Goal: Task Accomplishment & Management: Manage account settings

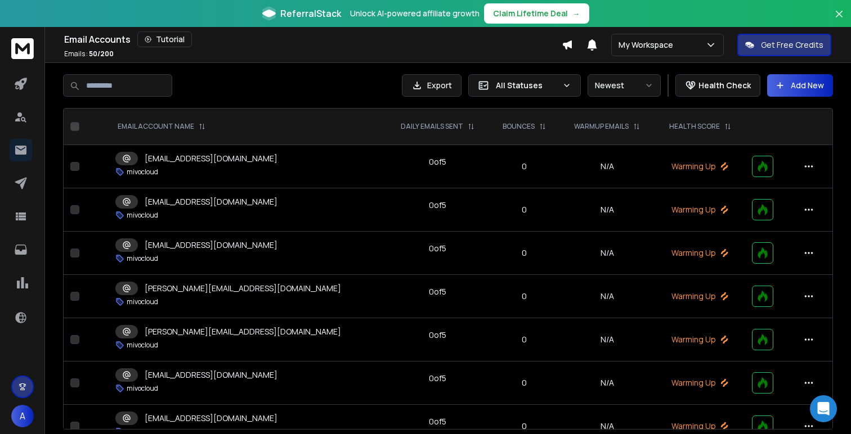
click at [244, 167] on td "mandy.c@email.mailsapex.com mivocloud" at bounding box center [247, 166] width 277 height 43
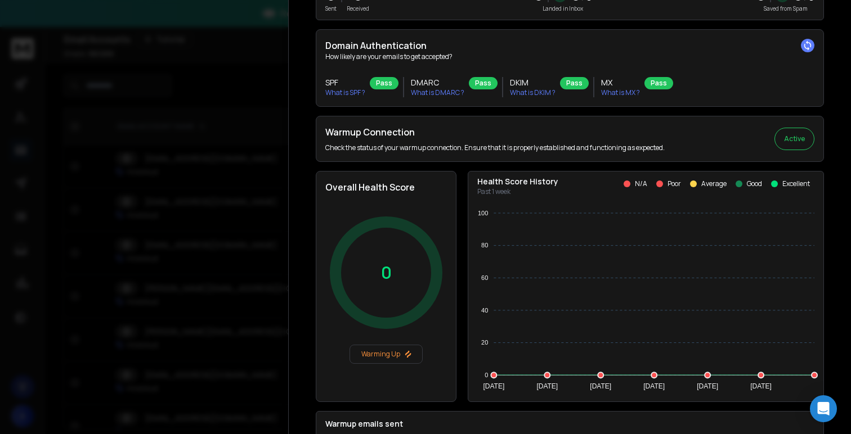
scroll to position [490, 0]
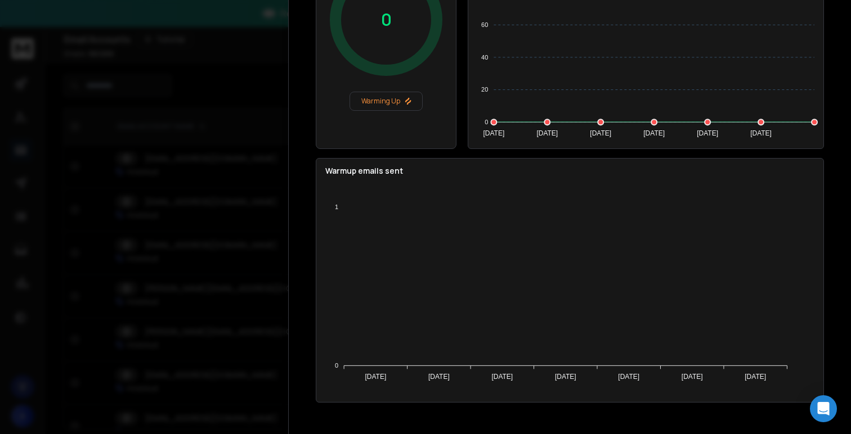
click at [140, 203] on div at bounding box center [425, 217] width 851 height 434
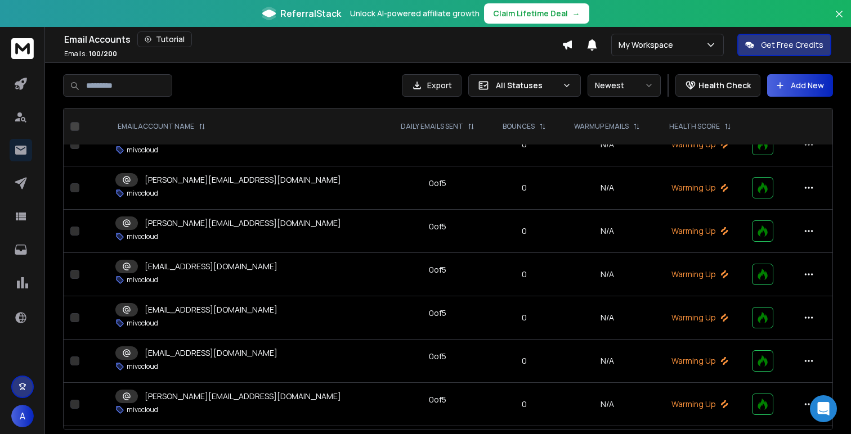
scroll to position [0, 0]
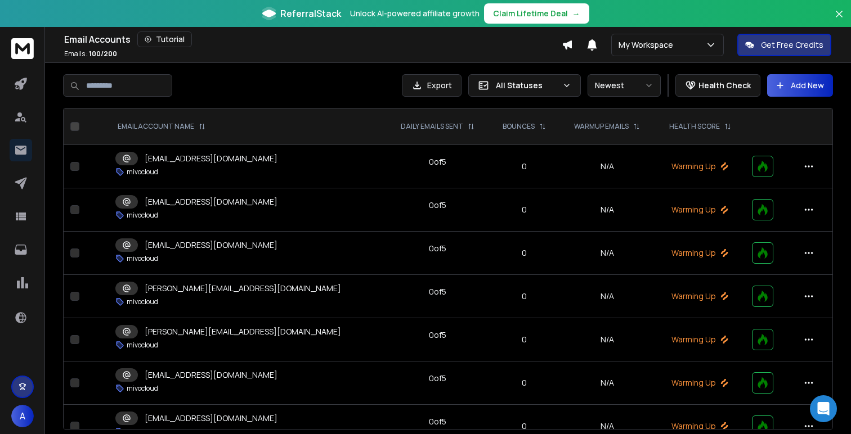
click at [347, 225] on td "mando.c@email.mailsapex.com mivocloud" at bounding box center [247, 210] width 277 height 43
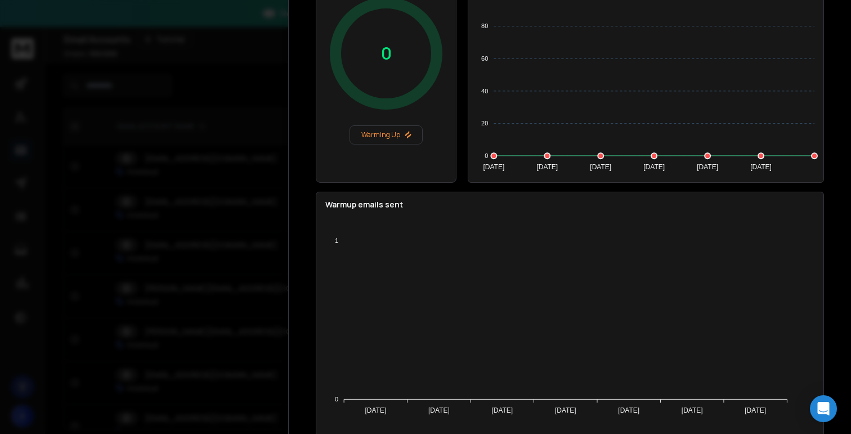
scroll to position [490, 0]
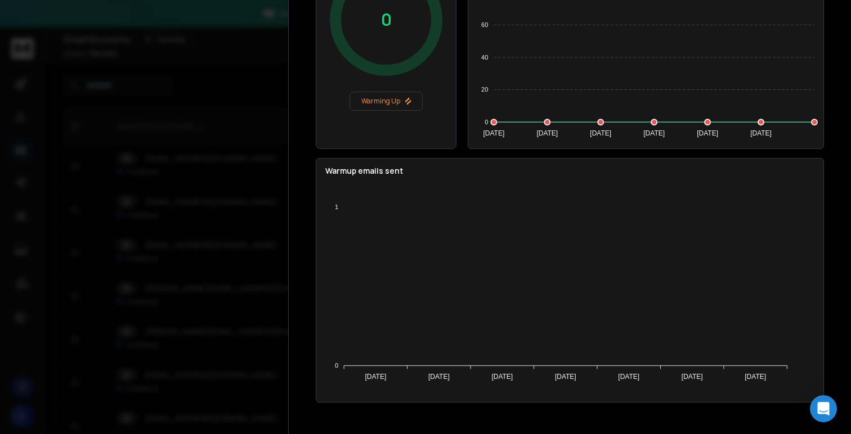
click at [177, 248] on div at bounding box center [425, 217] width 851 height 434
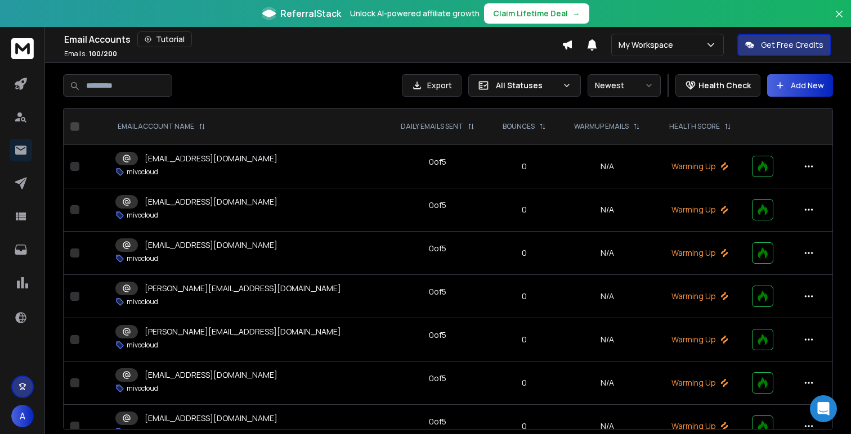
click at [310, 183] on td "mandy.c@email.mailsapex.com mivocloud" at bounding box center [247, 166] width 277 height 43
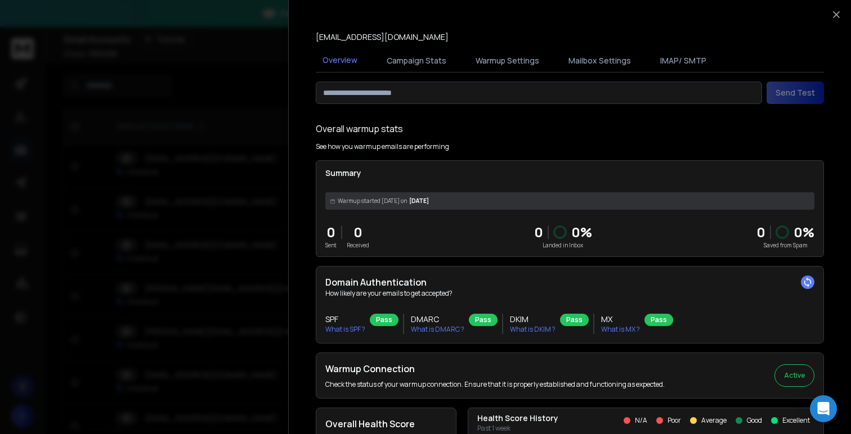
click at [396, 38] on p "mandy.c@email.mailsapex.com" at bounding box center [382, 37] width 133 height 11
drag, startPoint x: 432, startPoint y: 36, endPoint x: 313, endPoint y: 38, distance: 118.2
copy p "mandy.c@email.mailsapex.com"
click at [204, 151] on div at bounding box center [425, 217] width 851 height 434
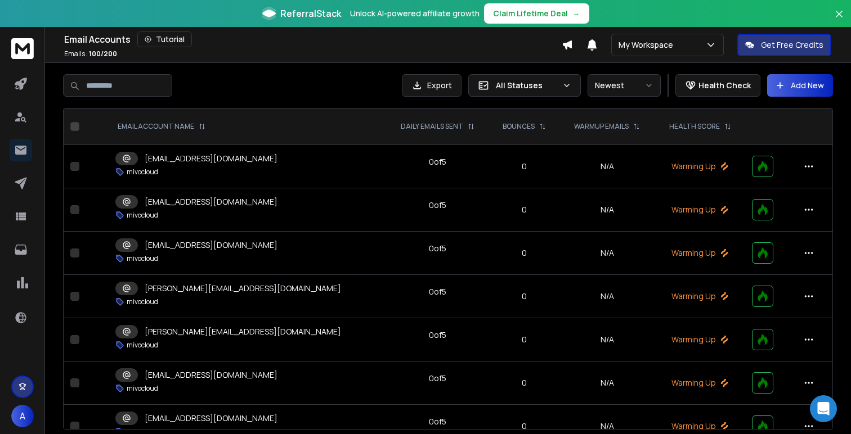
click at [245, 252] on td "armie.c@email.mailsapex.com mivocloud" at bounding box center [247, 253] width 277 height 43
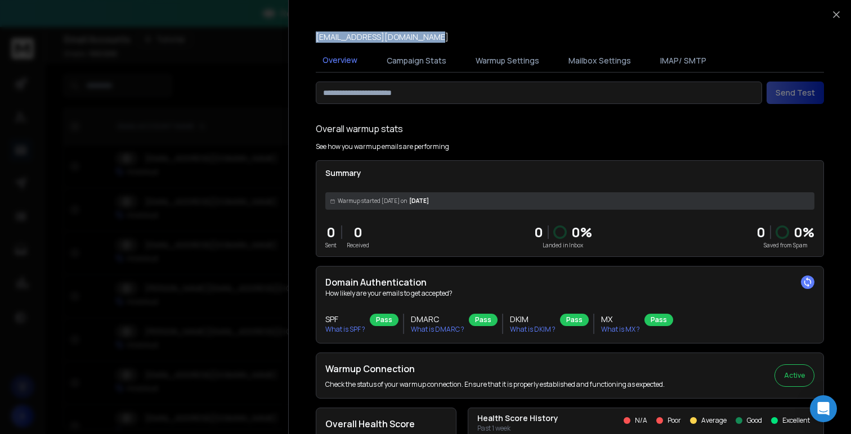
drag, startPoint x: 429, startPoint y: 40, endPoint x: 312, endPoint y: 39, distance: 116.5
copy p "armie.c@email.mailsapex.com"
drag, startPoint x: 431, startPoint y: 37, endPoint x: 308, endPoint y: 35, distance: 122.7
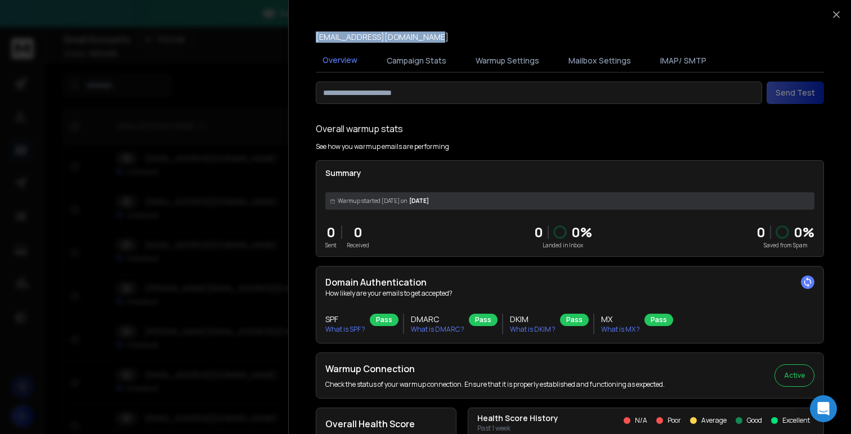
copy p "armie.c@email.mailsapex.com"
click at [482, 126] on div "Overall warmup stats See how you warmup emails are performing" at bounding box center [570, 136] width 508 height 29
click at [208, 160] on div at bounding box center [425, 217] width 851 height 434
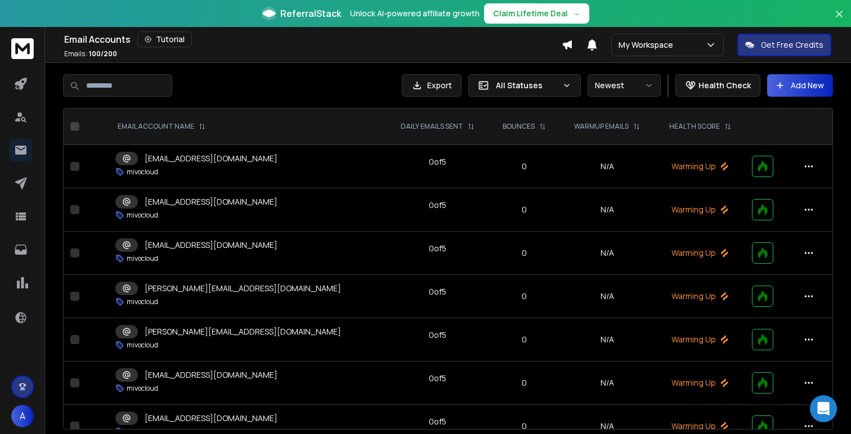
click at [208, 160] on p "mandy.c@email.mailsapex.com" at bounding box center [211, 158] width 133 height 11
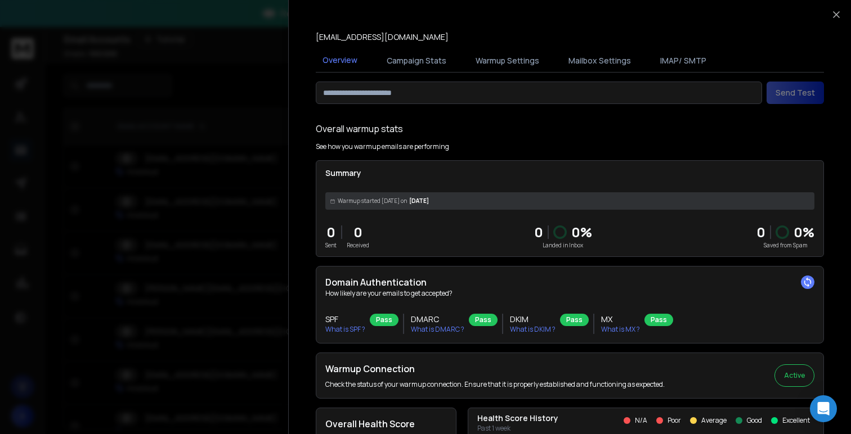
click at [241, 165] on div at bounding box center [425, 217] width 851 height 434
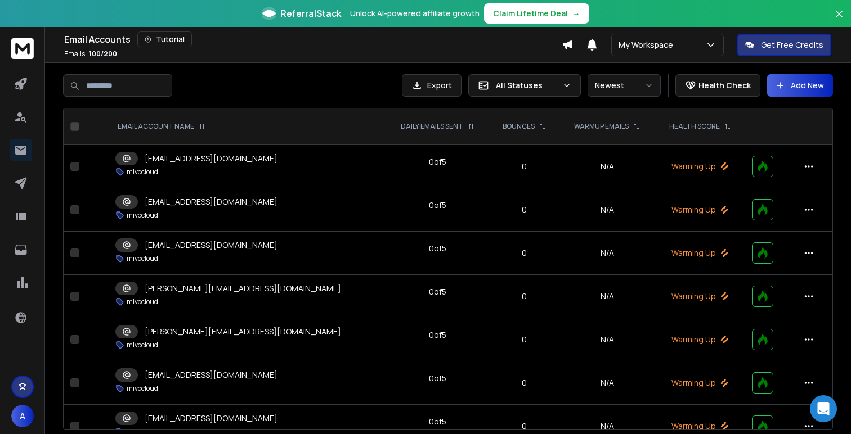
click at [241, 165] on div "mandy.c@email.mailsapex.com" at bounding box center [196, 159] width 162 height 14
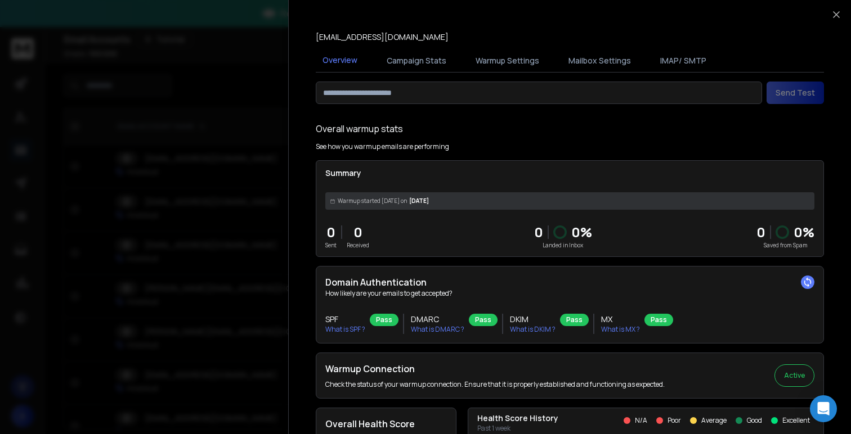
click at [693, 52] on button "IMAP/ SMTP" at bounding box center [683, 60] width 60 height 25
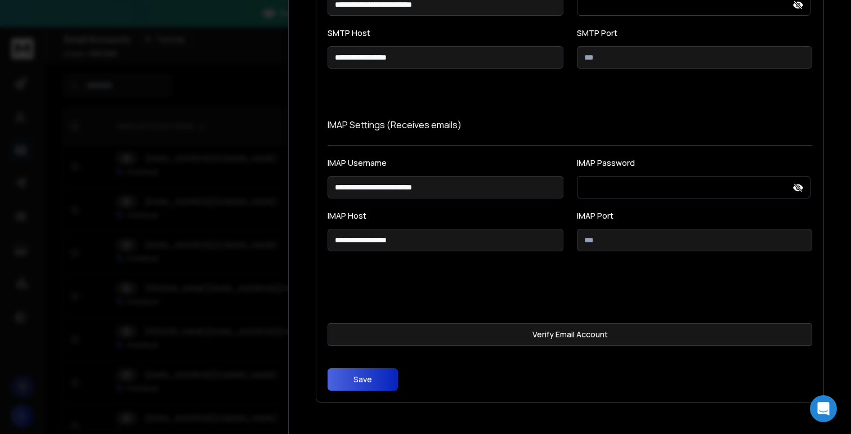
scroll to position [0, 0]
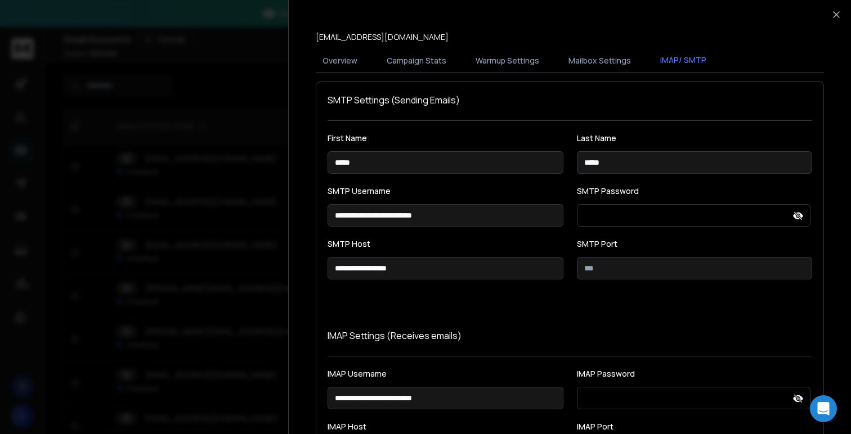
click at [266, 169] on div at bounding box center [425, 217] width 851 height 434
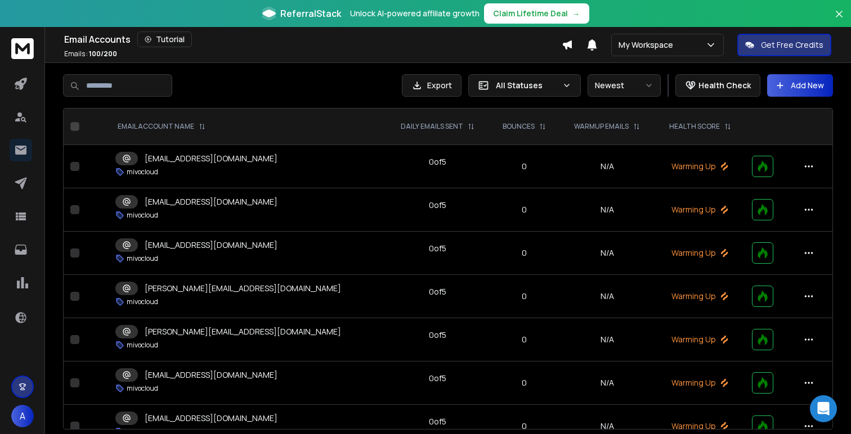
click at [253, 203] on p "mando.c@email.mailsapex.com" at bounding box center [211, 201] width 133 height 11
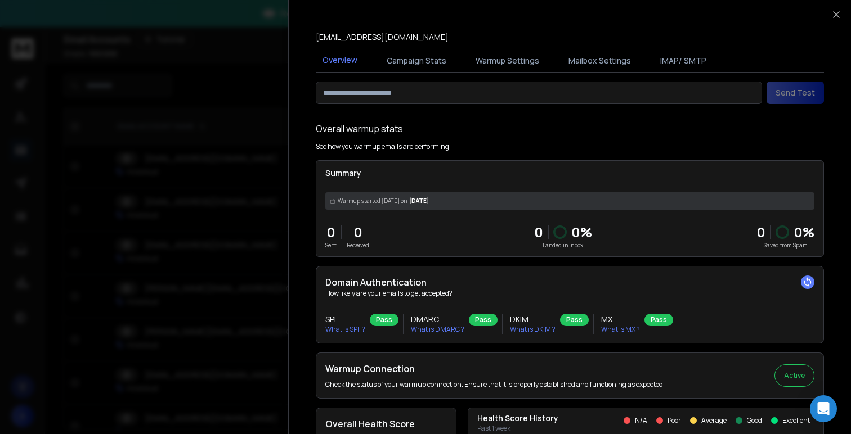
click at [195, 187] on div at bounding box center [425, 217] width 851 height 434
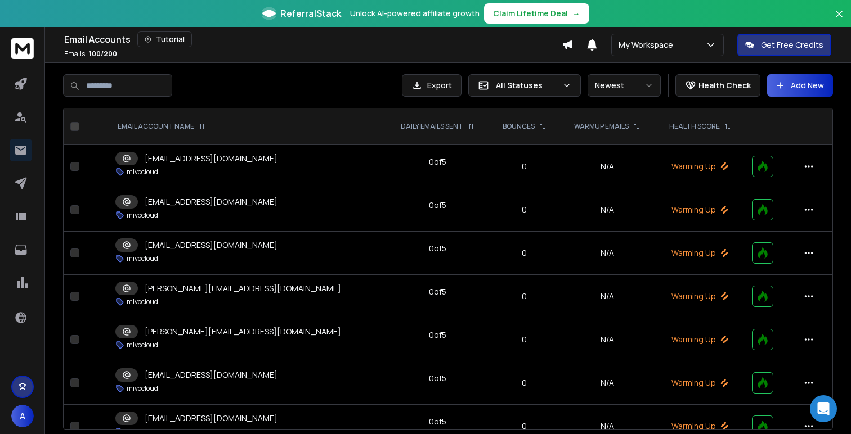
click at [759, 162] on icon at bounding box center [762, 166] width 11 height 11
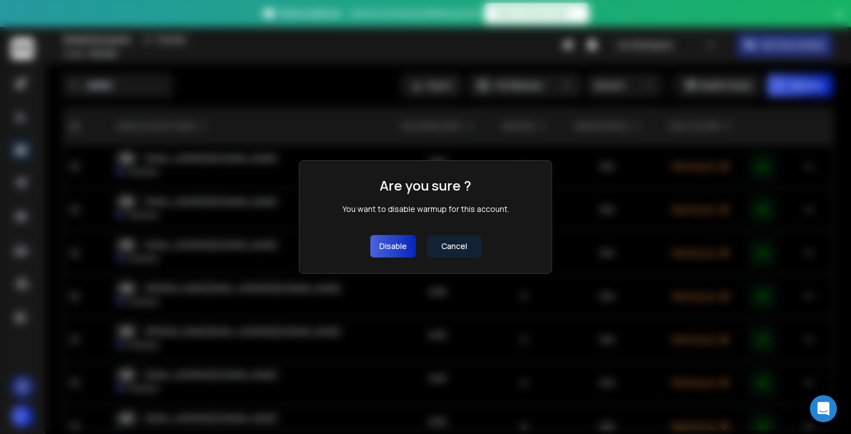
click at [382, 252] on button "Disable" at bounding box center [393, 246] width 46 height 23
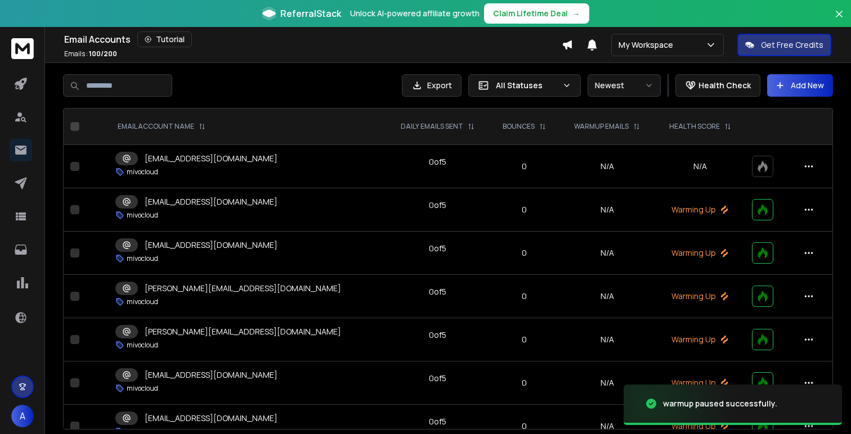
click at [250, 166] on td "mandy.c@email.mailsapex.com mivocloud" at bounding box center [247, 166] width 277 height 43
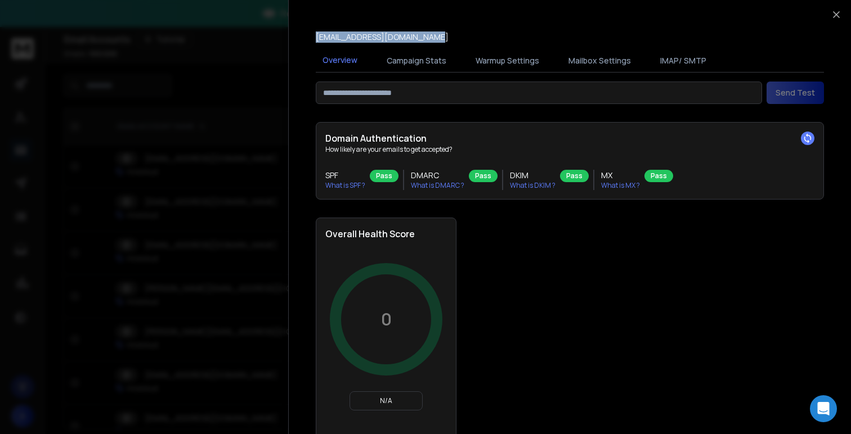
drag, startPoint x: 440, startPoint y: 36, endPoint x: 312, endPoint y: 37, distance: 127.2
click at [312, 37] on div "mandy.c@email.mailsapex.com Overview Campaign Stats Warmup Settings Mailbox Set…" at bounding box center [569, 237] width 535 height 447
copy p "mandy.c@email.mailsapex.com"
click at [181, 155] on div at bounding box center [425, 217] width 851 height 434
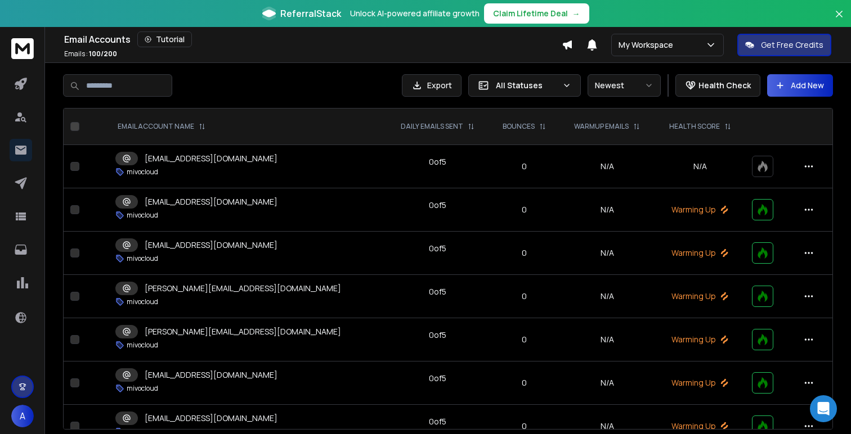
click at [757, 170] on icon at bounding box center [762, 166] width 11 height 11
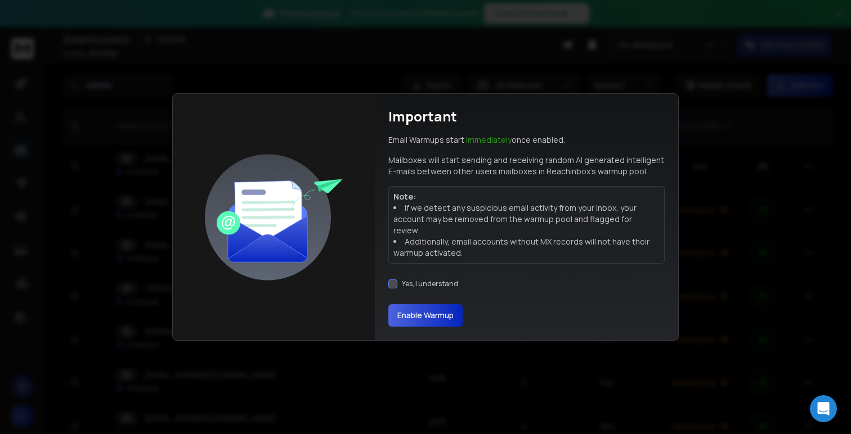
click at [394, 280] on button "Yes, I understand" at bounding box center [392, 284] width 9 height 9
click at [414, 313] on button "Enable Warmup" at bounding box center [425, 315] width 74 height 23
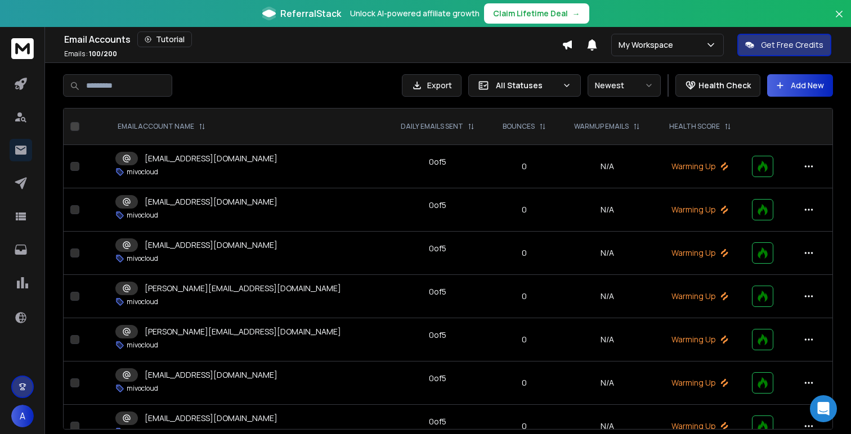
click at [457, 163] on td "0 of 5" at bounding box center [438, 159] width 104 height 29
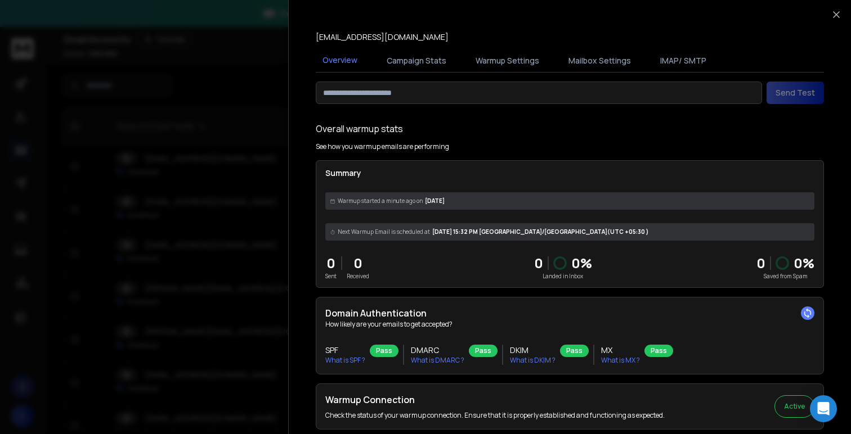
click at [240, 256] on div at bounding box center [425, 217] width 851 height 434
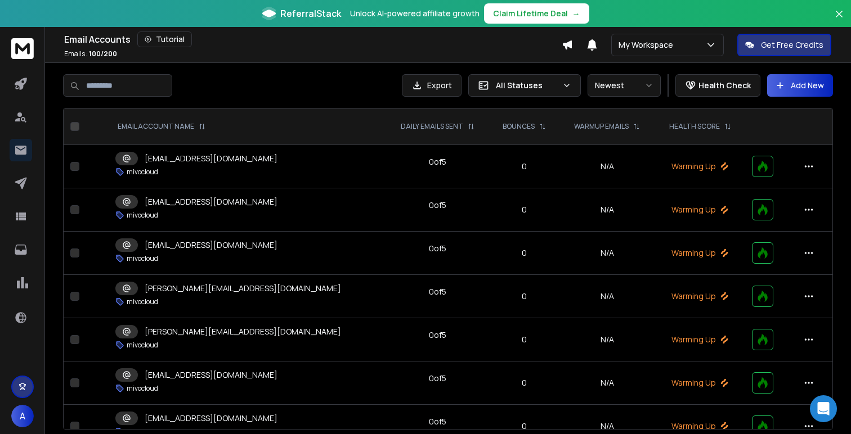
click at [299, 219] on div "mivocloud" at bounding box center [246, 215] width 263 height 9
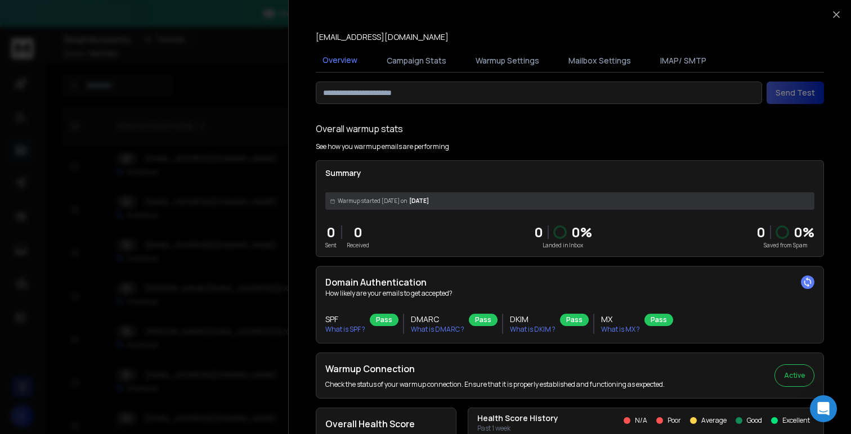
click at [244, 271] on div at bounding box center [425, 217] width 851 height 434
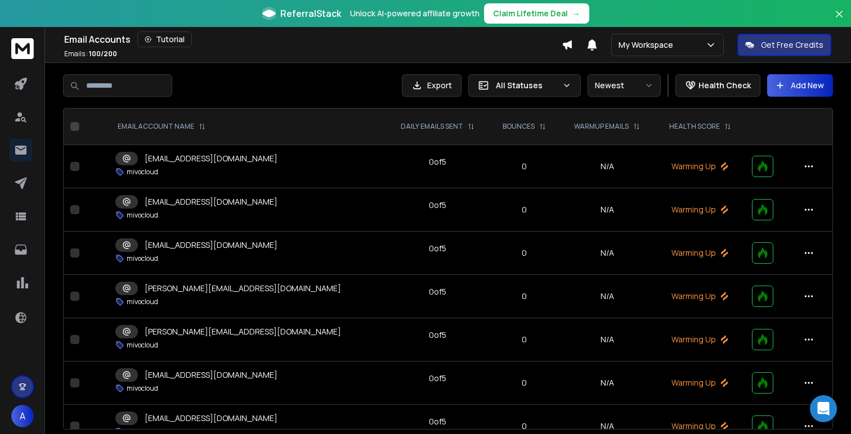
click at [253, 258] on div "mivocloud" at bounding box center [246, 258] width 263 height 9
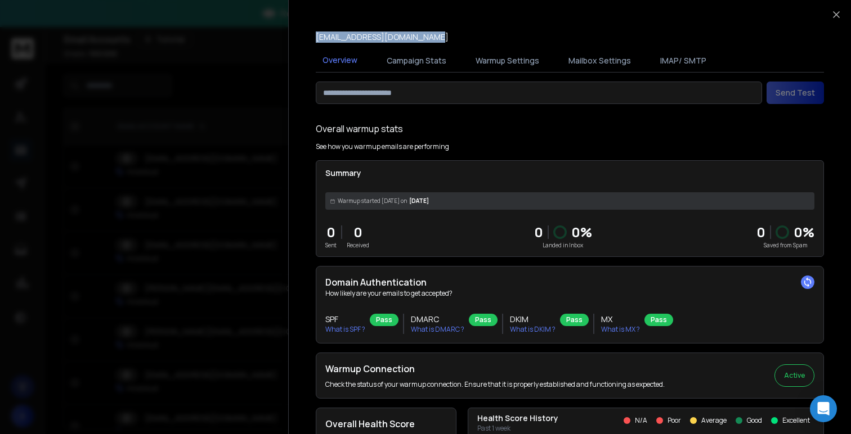
drag, startPoint x: 433, startPoint y: 41, endPoint x: 310, endPoint y: 39, distance: 123.3
copy p "armie.c@email.mailsapex.com"
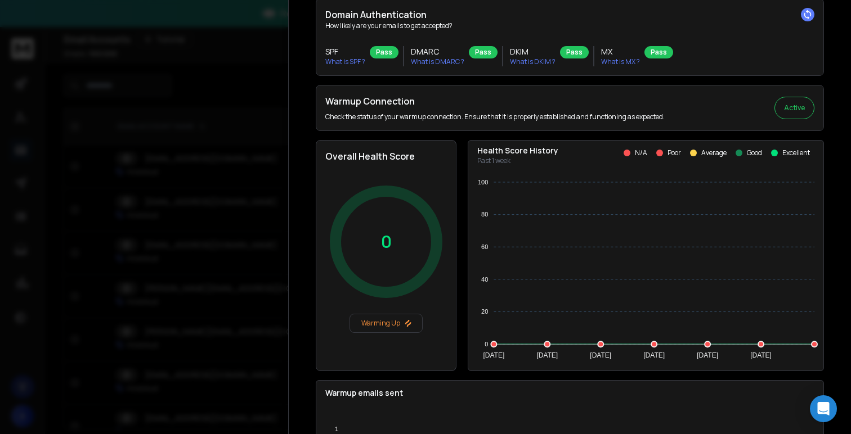
scroll to position [38, 0]
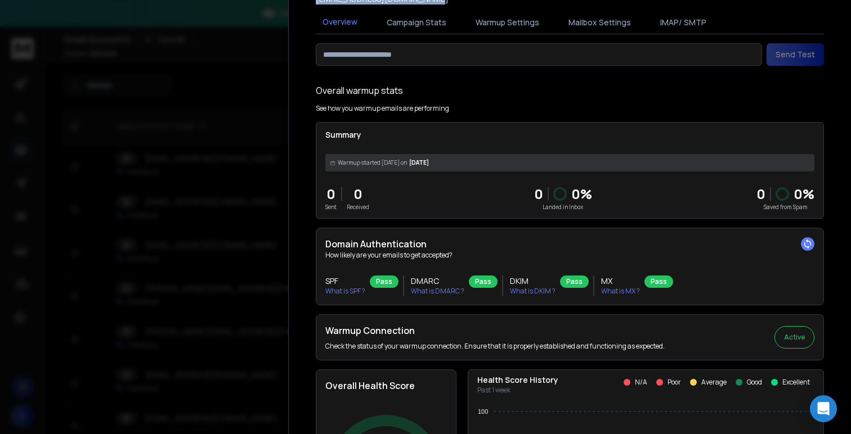
click at [448, 24] on button "Campaign Stats" at bounding box center [416, 22] width 73 height 25
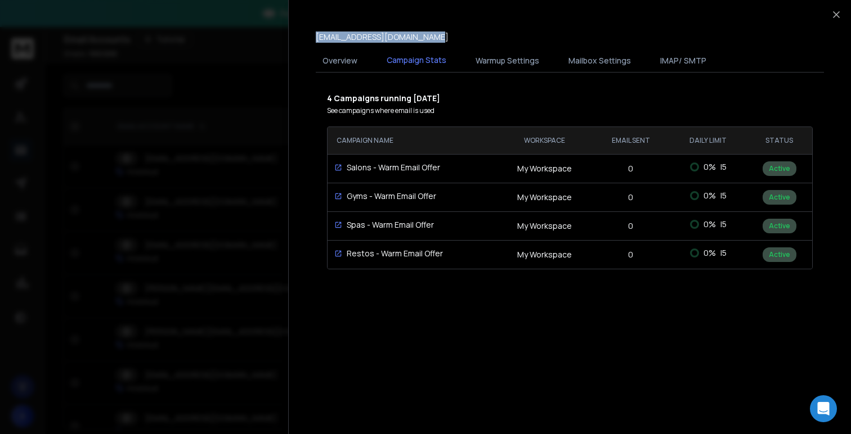
scroll to position [0, 0]
click at [521, 59] on button "Warmup Settings" at bounding box center [507, 60] width 77 height 25
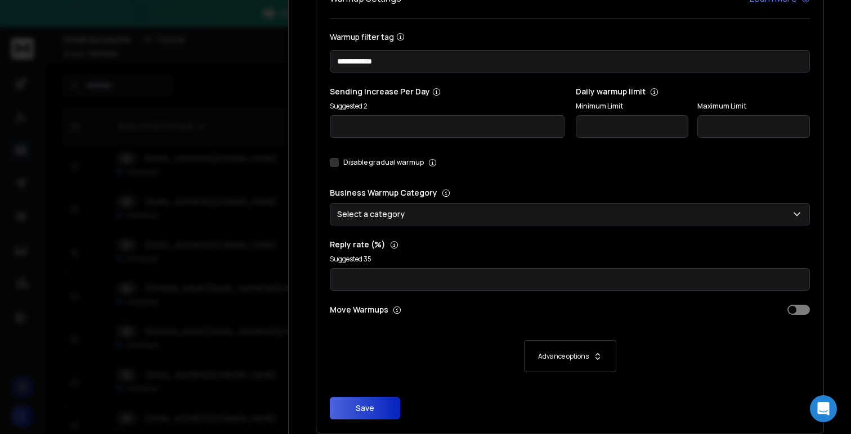
scroll to position [159, 0]
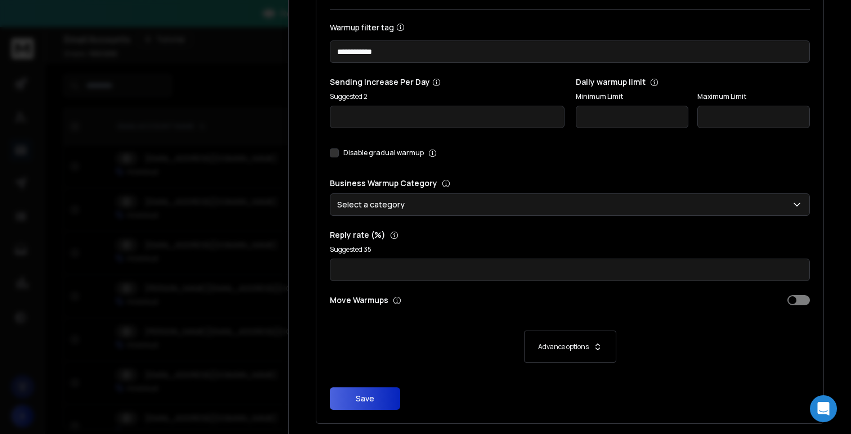
click at [561, 356] on div "Advance options" at bounding box center [570, 347] width 92 height 32
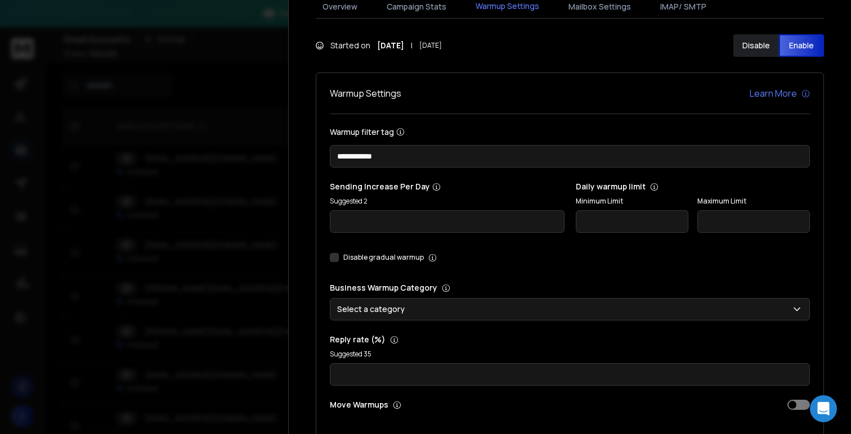
scroll to position [0, 0]
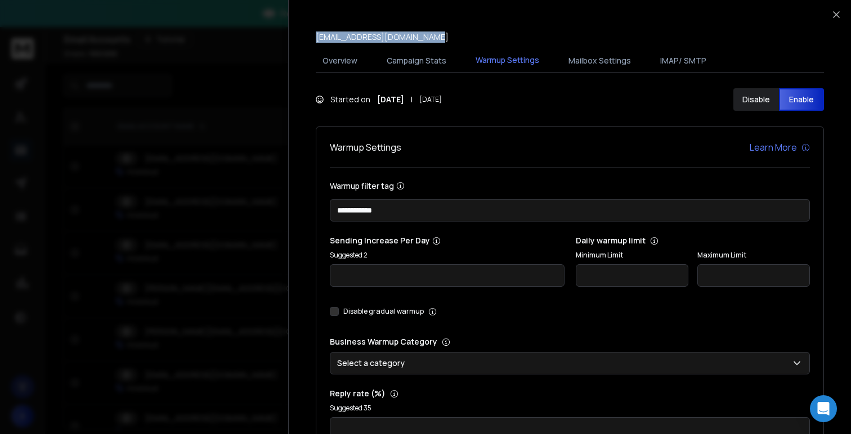
click at [597, 58] on button "Mailbox Settings" at bounding box center [600, 60] width 76 height 25
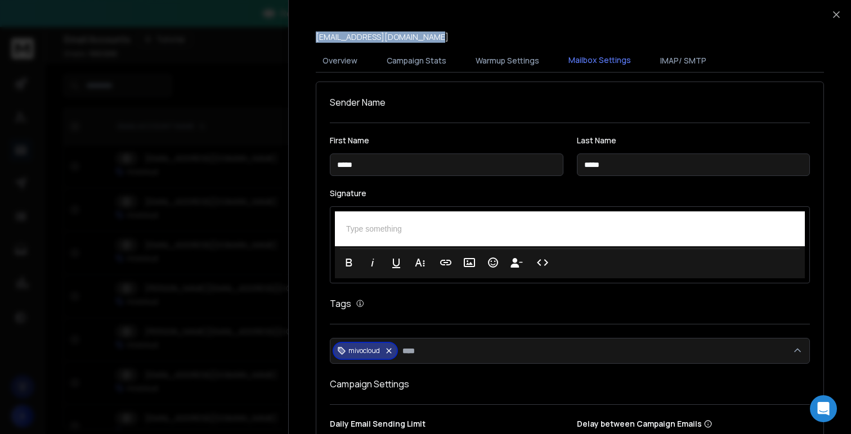
click at [686, 60] on button "IMAP/ SMTP" at bounding box center [683, 60] width 60 height 25
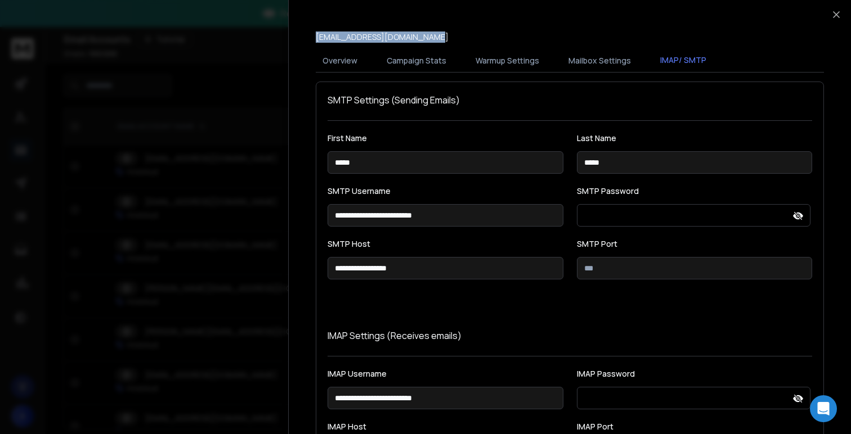
click at [512, 60] on button "Warmup Settings" at bounding box center [507, 60] width 77 height 25
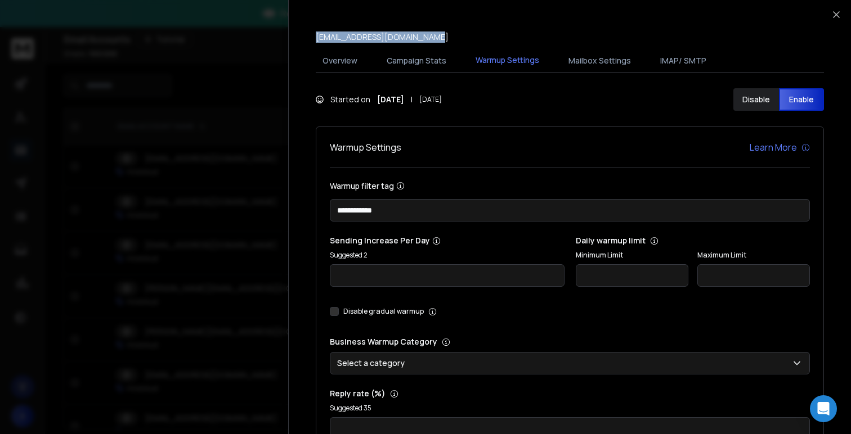
click at [273, 261] on div at bounding box center [425, 217] width 851 height 434
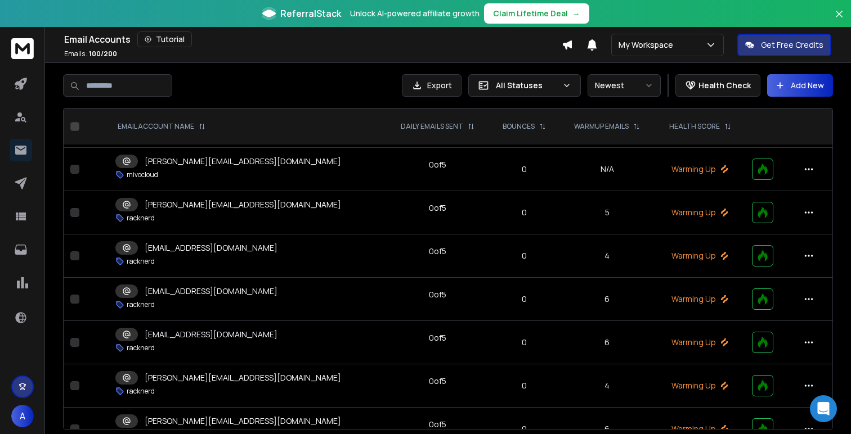
scroll to position [2728, 0]
click at [276, 338] on div "mandy@emailapp.onlineupside.com" at bounding box center [246, 335] width 263 height 14
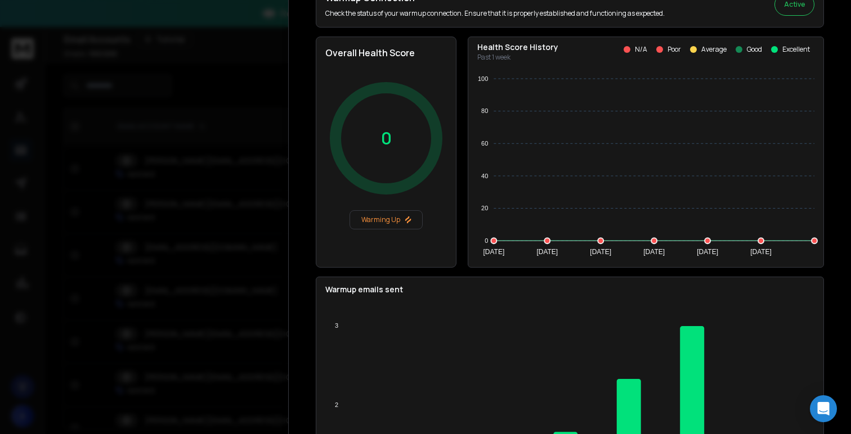
scroll to position [521, 0]
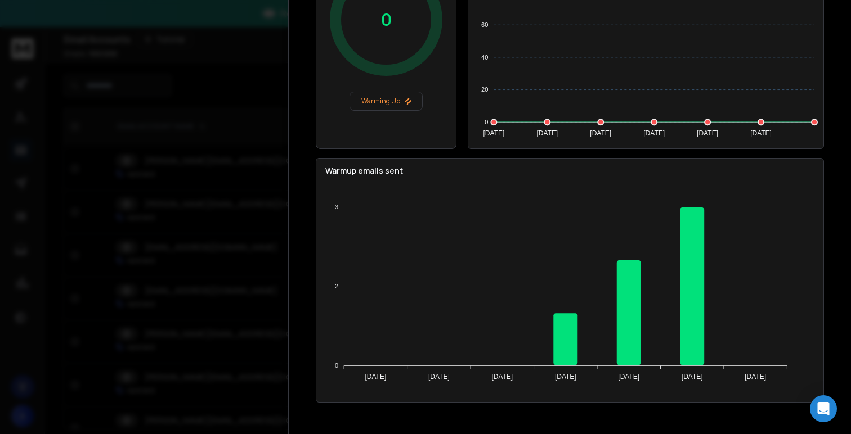
click at [240, 265] on div at bounding box center [425, 217] width 851 height 434
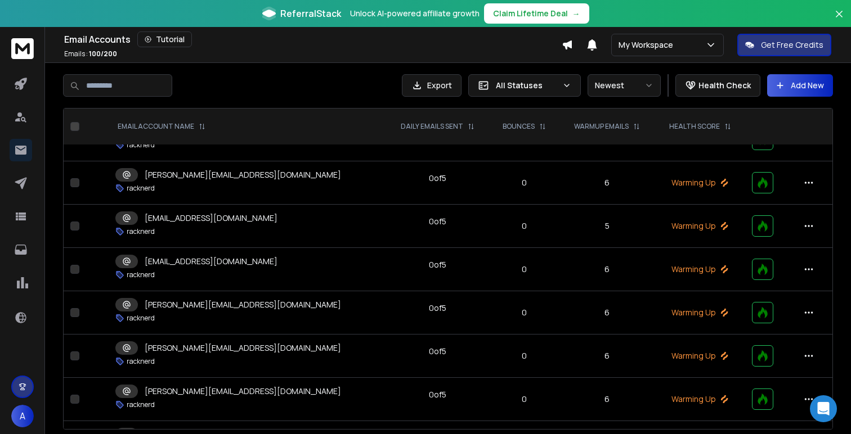
scroll to position [2759, 0]
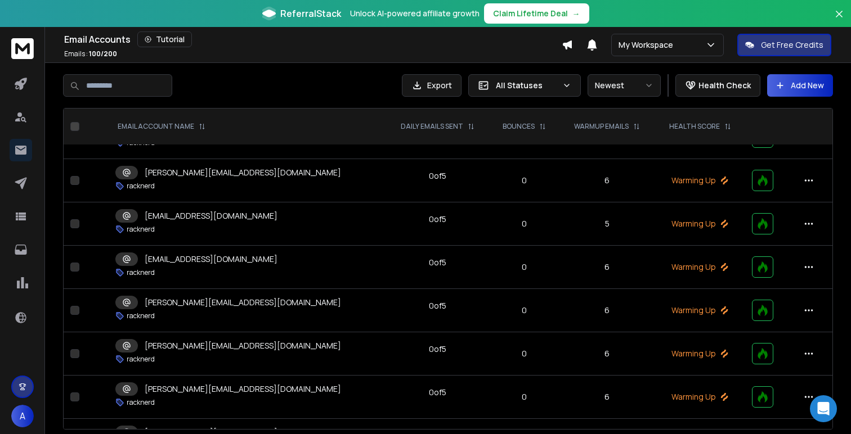
click at [257, 349] on p "mandie@emailapp.onlineupside.com" at bounding box center [243, 345] width 196 height 11
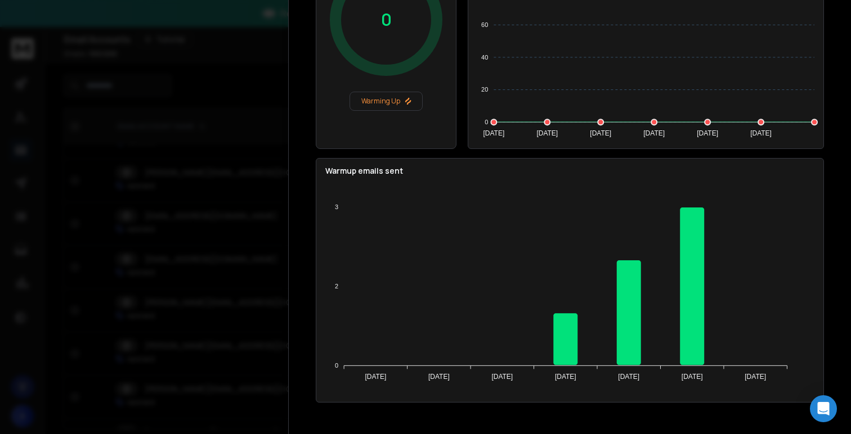
click at [219, 332] on div at bounding box center [425, 217] width 851 height 434
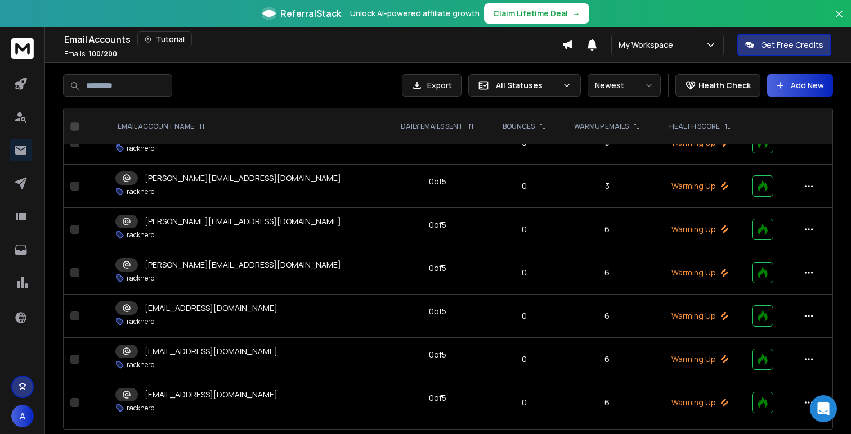
scroll to position [3727, 0]
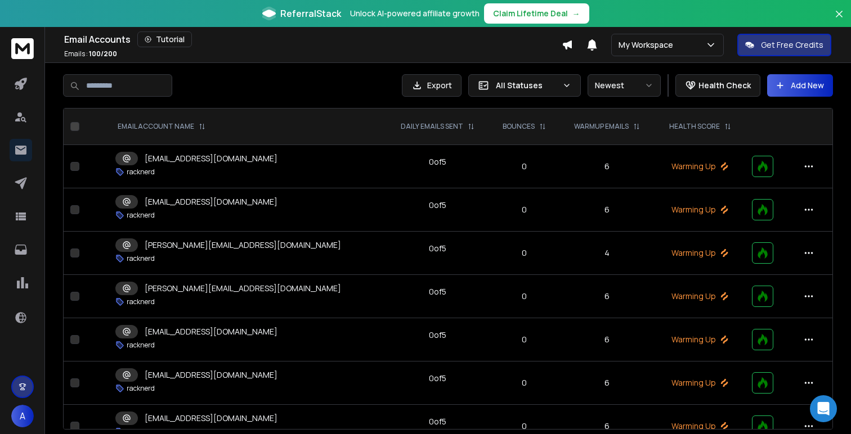
click at [225, 324] on td "mandy.c@mailapp.onlineupside.com racknerd" at bounding box center [247, 340] width 277 height 43
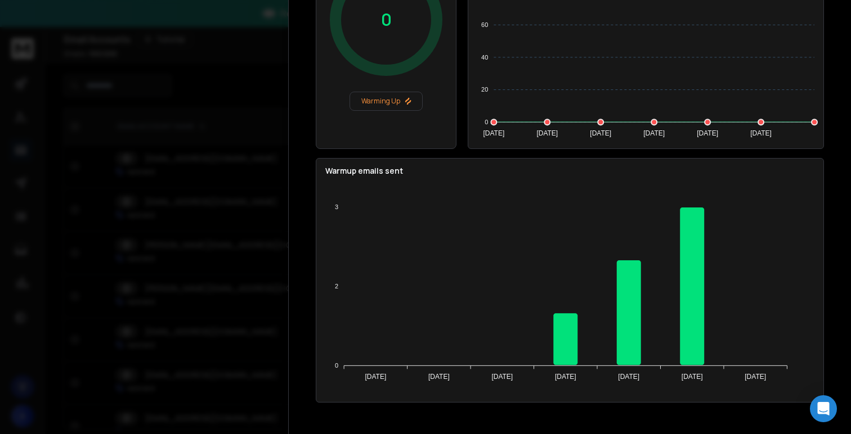
click at [269, 276] on div at bounding box center [425, 217] width 851 height 434
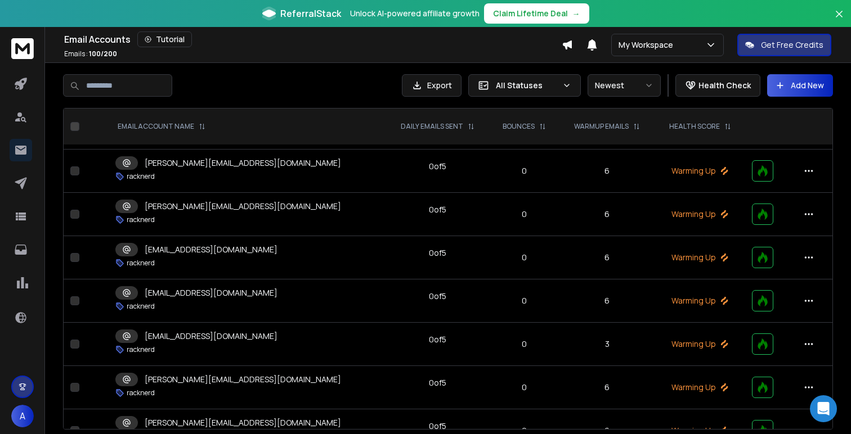
scroll to position [4076, 0]
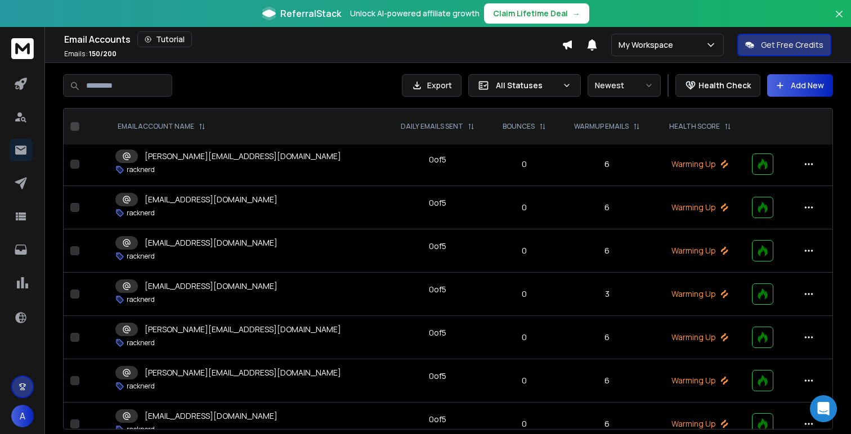
click at [259, 380] on td "armando@mailapp.onlineupside.com racknerd" at bounding box center [247, 381] width 277 height 43
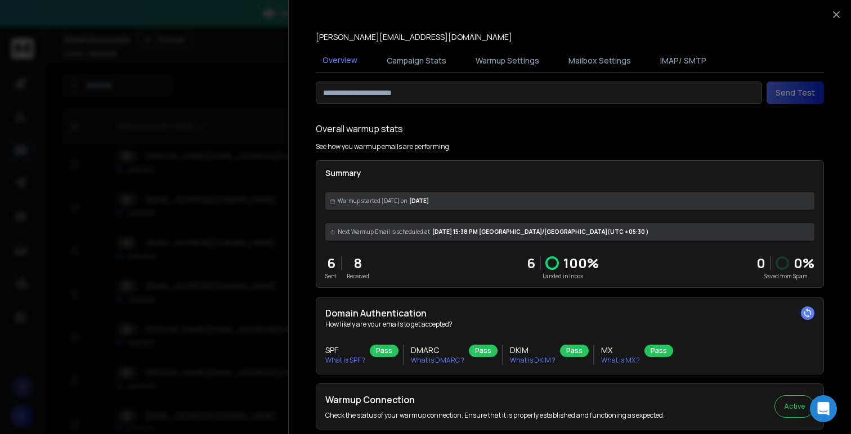
click at [243, 368] on div at bounding box center [425, 217] width 851 height 434
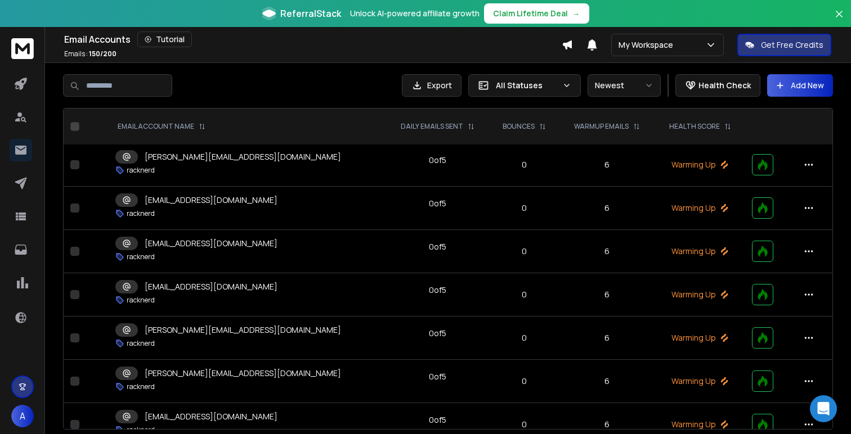
scroll to position [3854, 0]
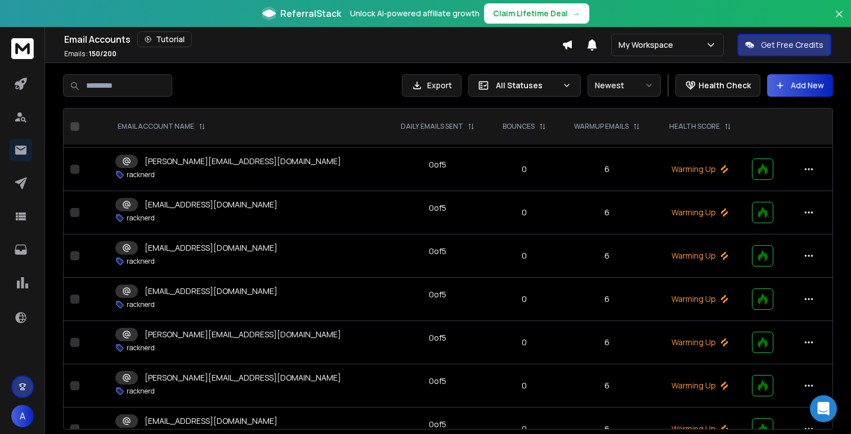
click at [633, 128] on icon at bounding box center [636, 126] width 7 height 7
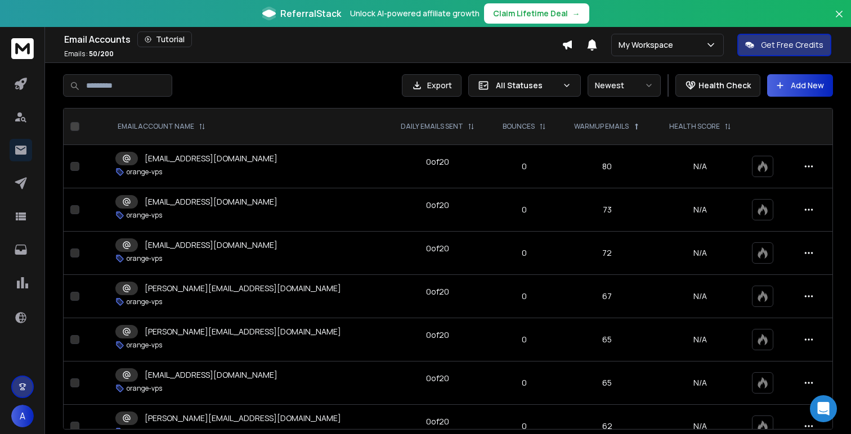
click at [635, 128] on icon at bounding box center [636, 127] width 3 height 6
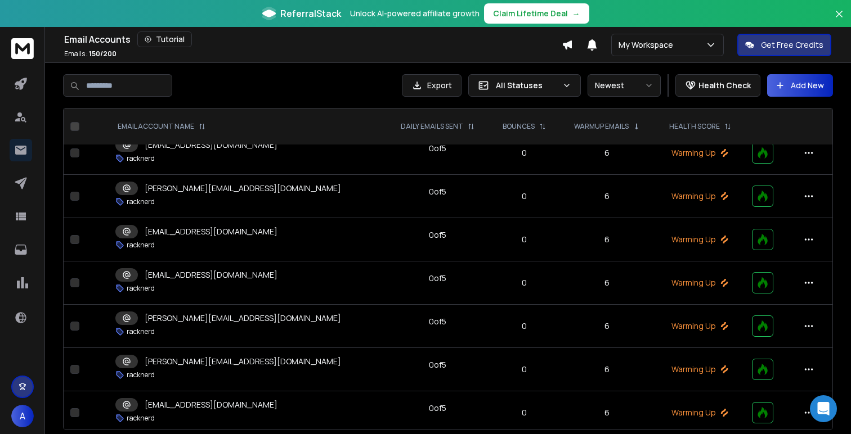
scroll to position [6242, 0]
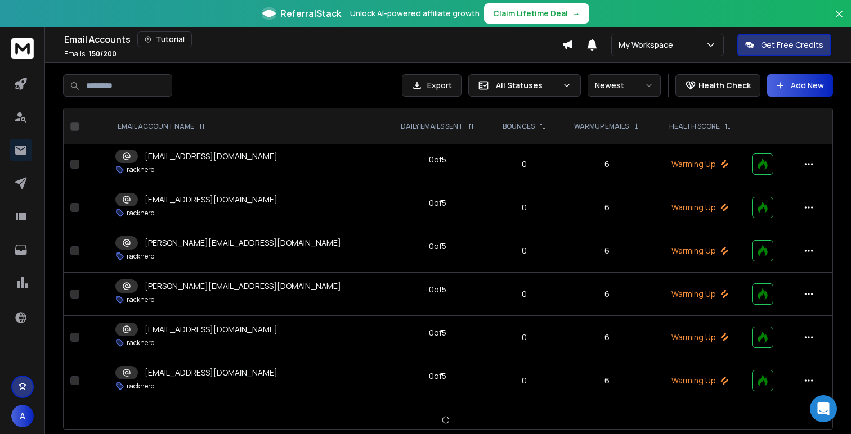
click at [513, 294] on p "0" at bounding box center [524, 294] width 56 height 11
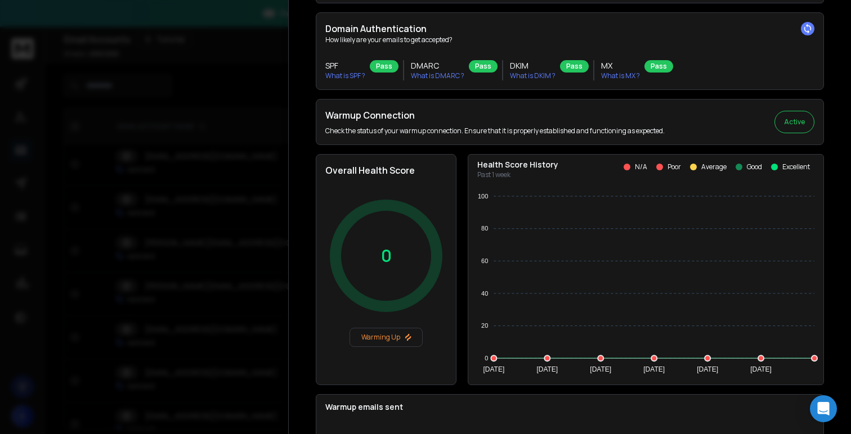
scroll to position [521, 0]
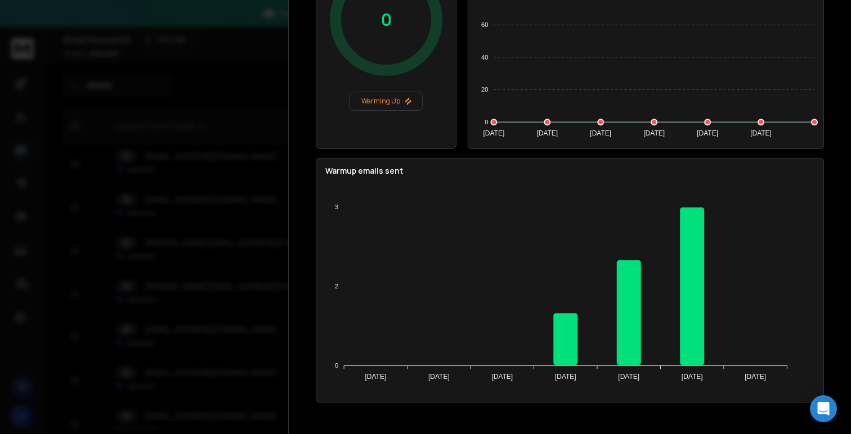
click at [252, 228] on div at bounding box center [425, 217] width 851 height 434
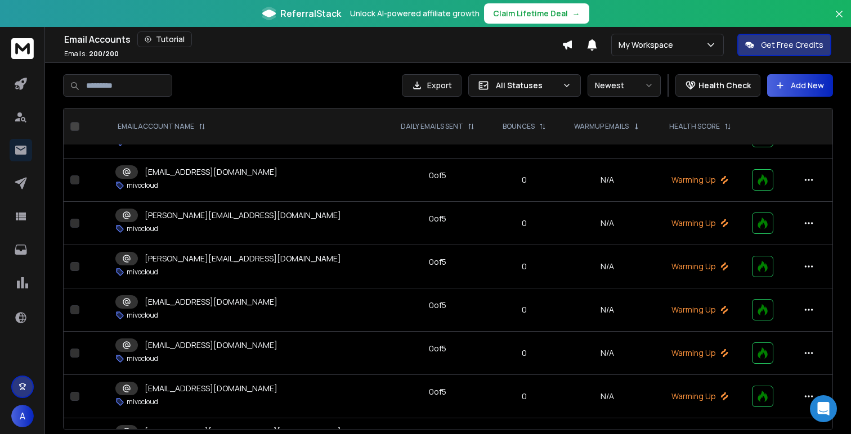
scroll to position [1841, 0]
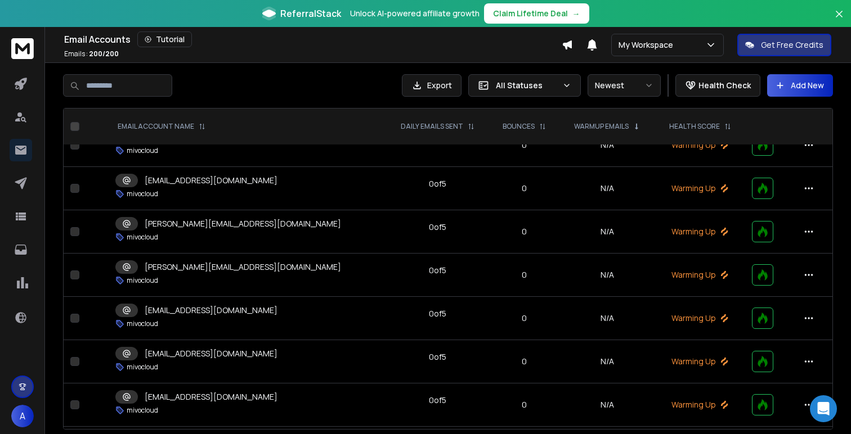
click at [293, 271] on div "armand@email.mailsapex.com" at bounding box center [246, 268] width 263 height 14
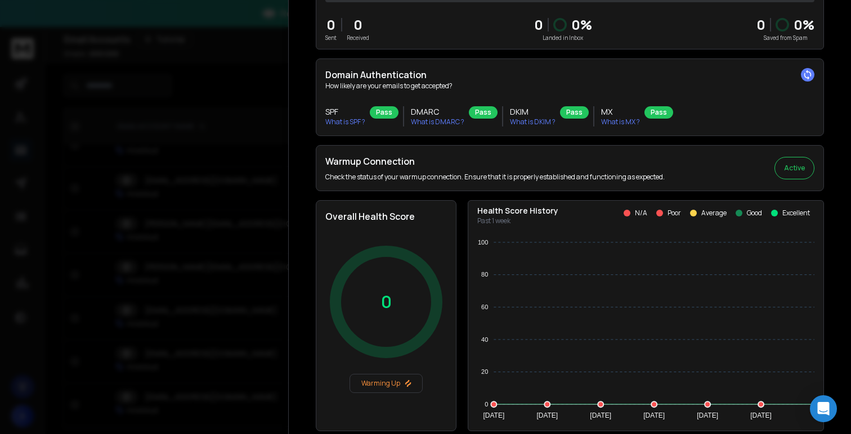
scroll to position [0, 0]
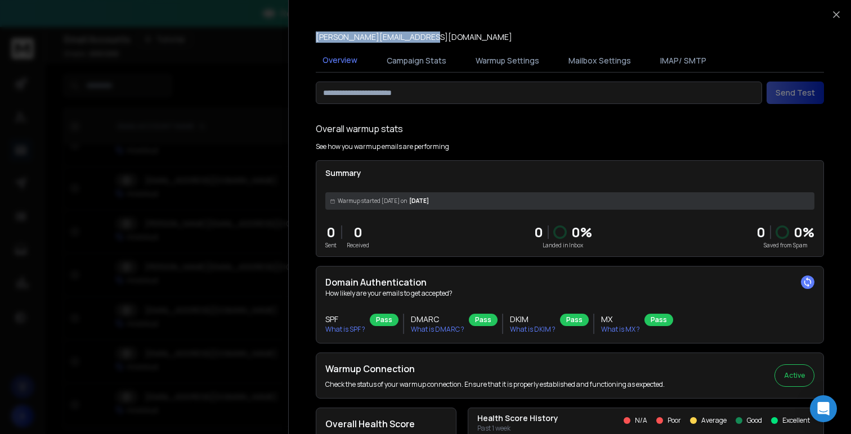
drag, startPoint x: 440, startPoint y: 35, endPoint x: 310, endPoint y: 35, distance: 130.6
copy p "armand@email.mailsapex.com"
drag, startPoint x: 434, startPoint y: 38, endPoint x: 313, endPoint y: 37, distance: 120.4
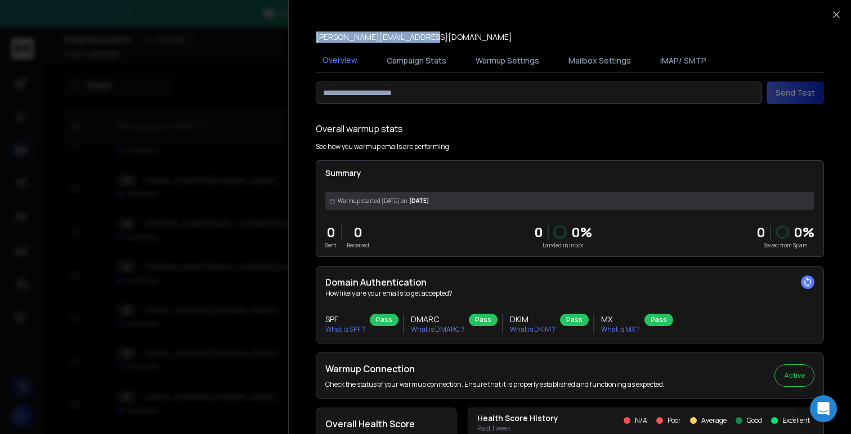
copy p "armand@email.mailsapex.com"
click at [251, 223] on div at bounding box center [425, 217] width 851 height 434
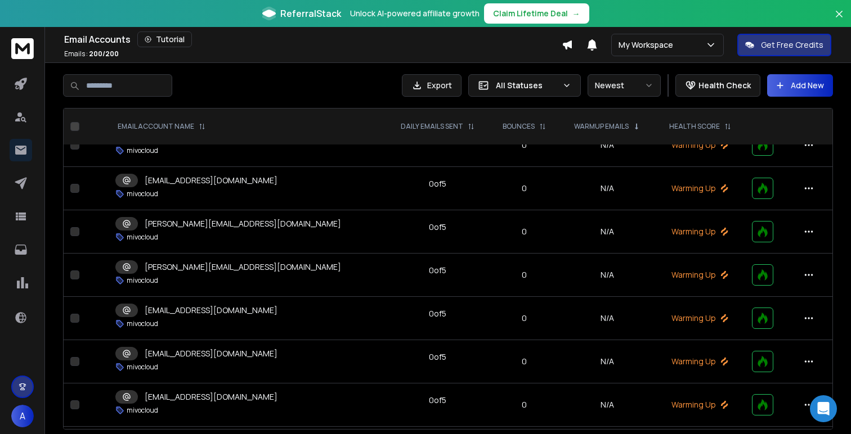
click at [285, 304] on div "acanoy@email.mailsapex.com" at bounding box center [246, 311] width 263 height 14
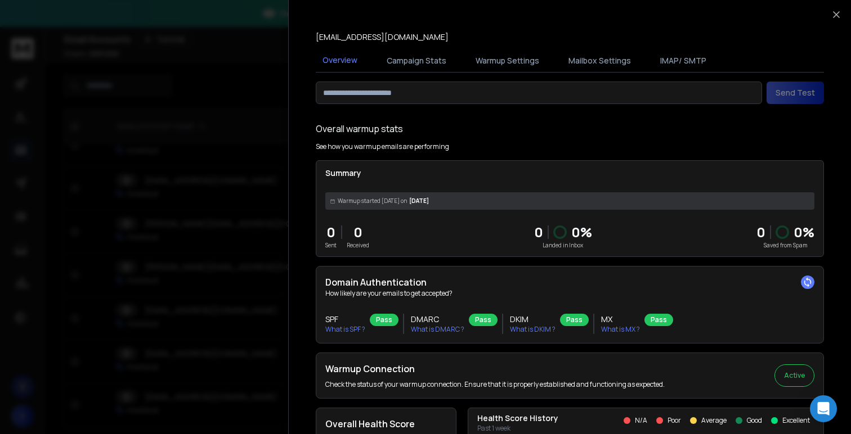
click at [217, 173] on div at bounding box center [425, 217] width 851 height 434
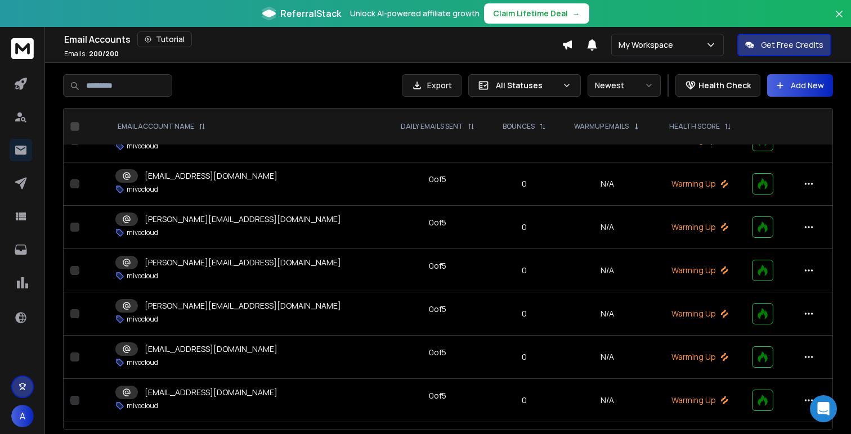
scroll to position [2394, 0]
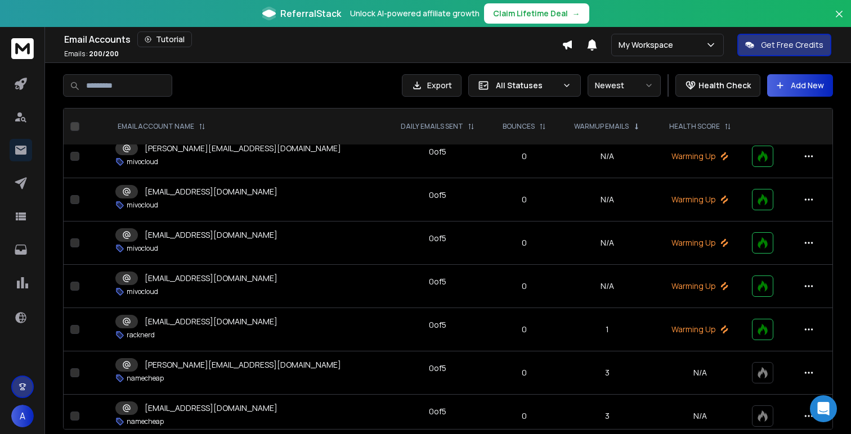
click at [227, 283] on p "mandy.c@email.mailsapex.com" at bounding box center [211, 278] width 133 height 11
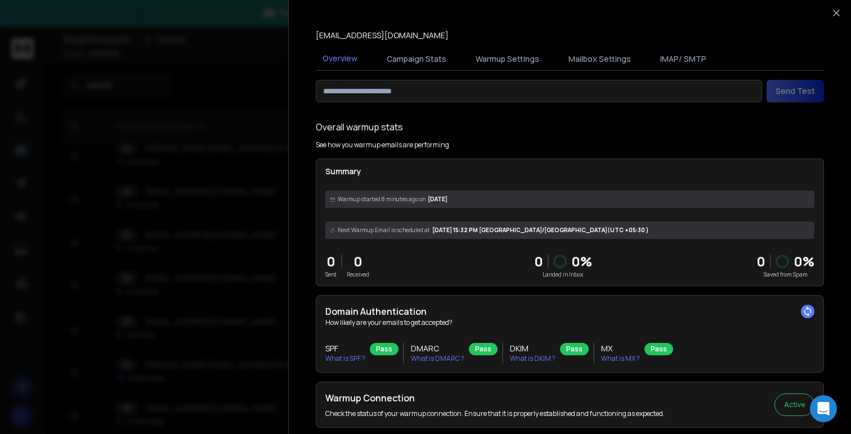
scroll to position [0, 0]
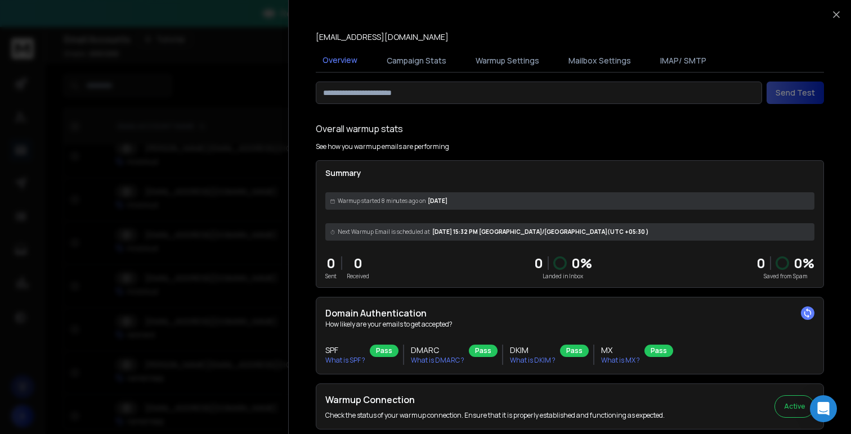
click at [292, 314] on div "Multi Select Table Sheet mandy.c@email.mailsapex.com Overview Campaign Stats Wa…" at bounding box center [569, 217] width 563 height 434
click at [267, 311] on div at bounding box center [425, 217] width 851 height 434
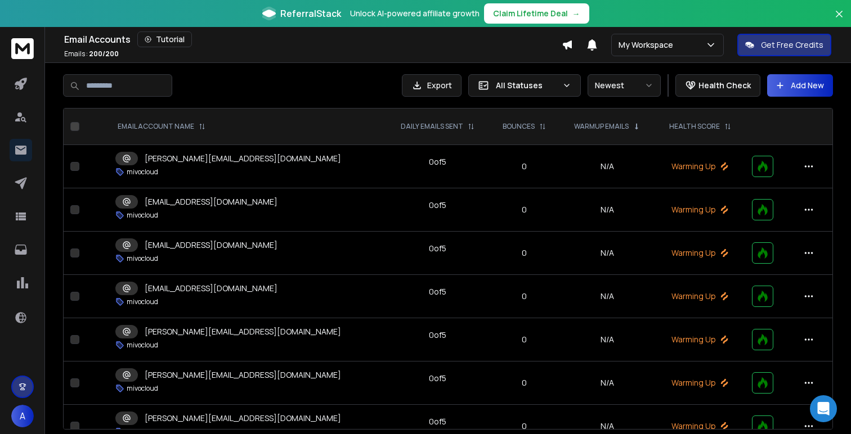
click at [257, 164] on div "armand@hello.mailsapex.com" at bounding box center [246, 159] width 263 height 14
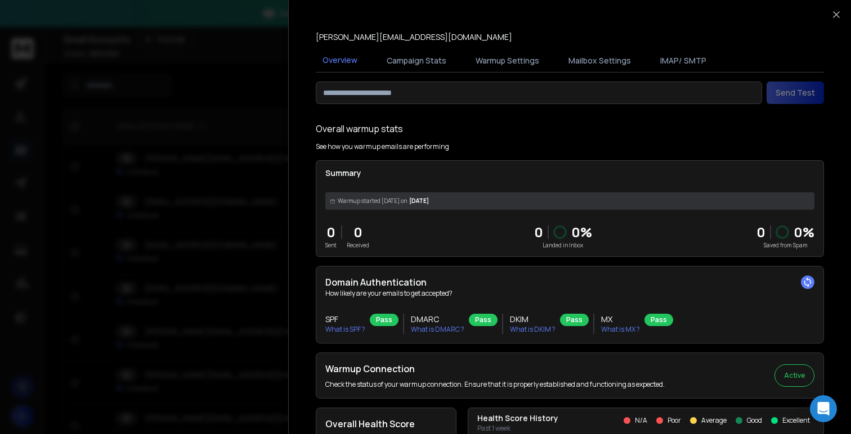
click at [226, 235] on div at bounding box center [425, 217] width 851 height 434
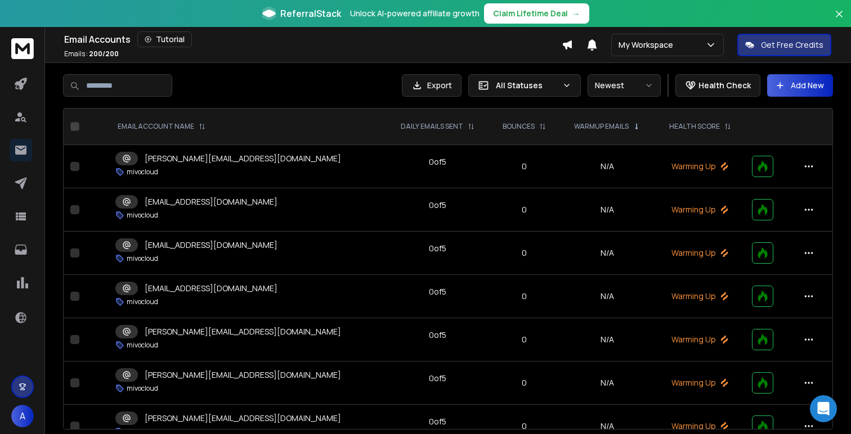
click at [239, 197] on p "acanoy@hello.mailsapex.com" at bounding box center [211, 201] width 133 height 11
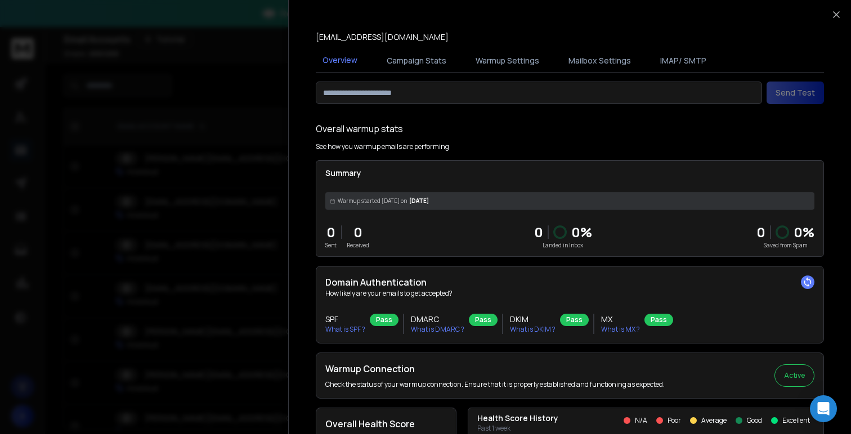
click at [254, 234] on div at bounding box center [425, 217] width 851 height 434
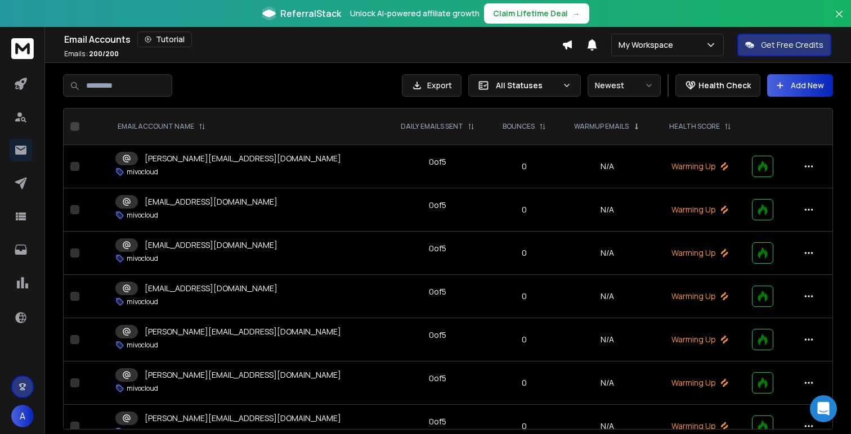
click at [266, 243] on div "armandc@hello.mailsapex.com" at bounding box center [246, 246] width 263 height 14
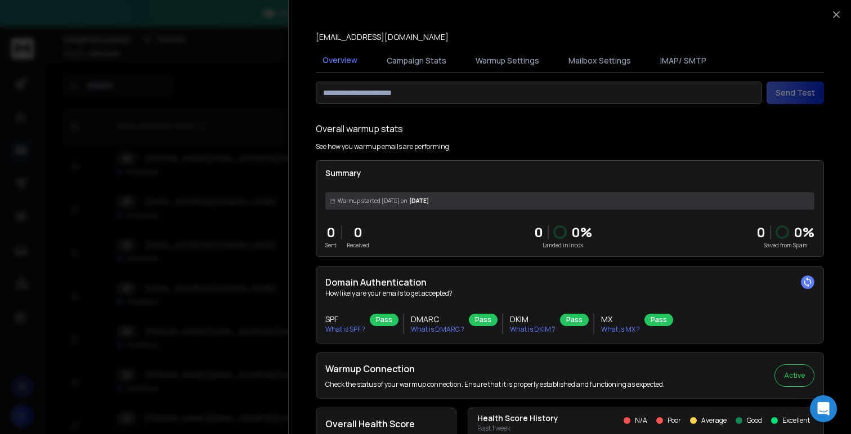
click at [265, 248] on div at bounding box center [425, 217] width 851 height 434
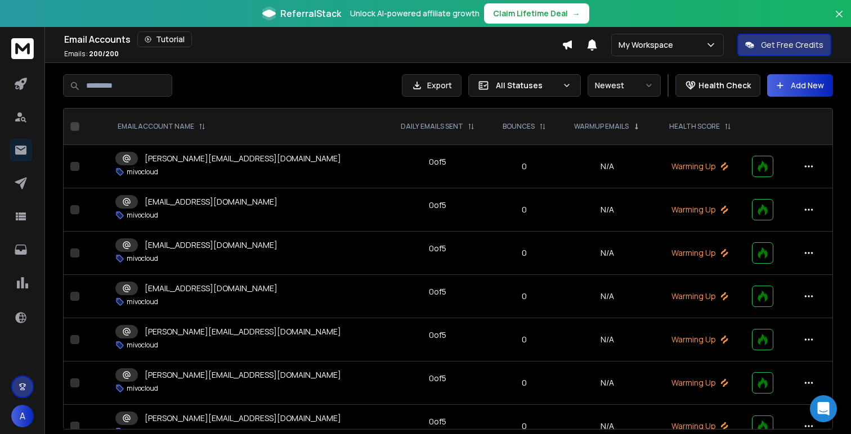
click at [256, 163] on div "armand@hello.mailsapex.com" at bounding box center [246, 159] width 263 height 14
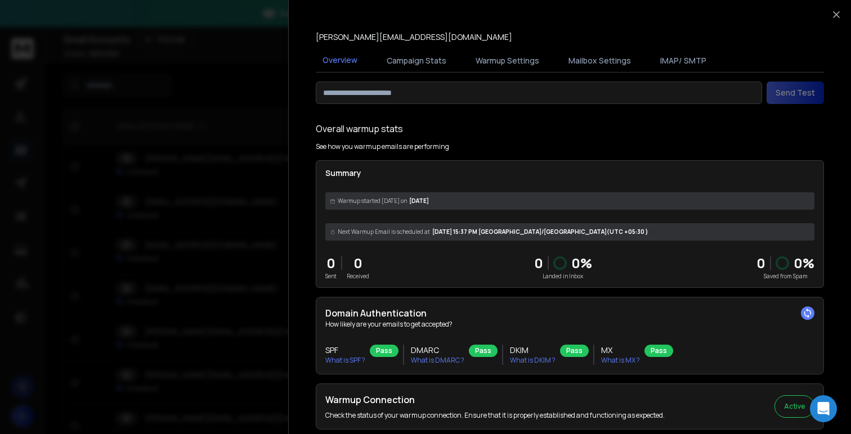
click at [231, 203] on div at bounding box center [425, 217] width 851 height 434
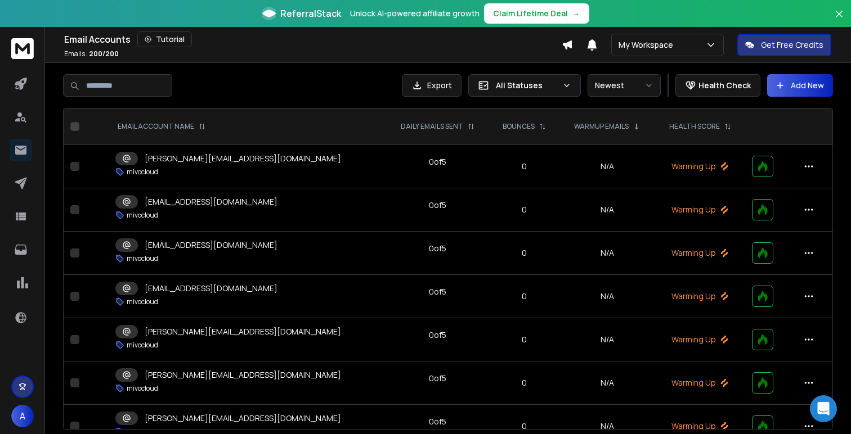
click at [234, 271] on td "armandc@hello.mailsapex.com mivocloud" at bounding box center [247, 253] width 277 height 43
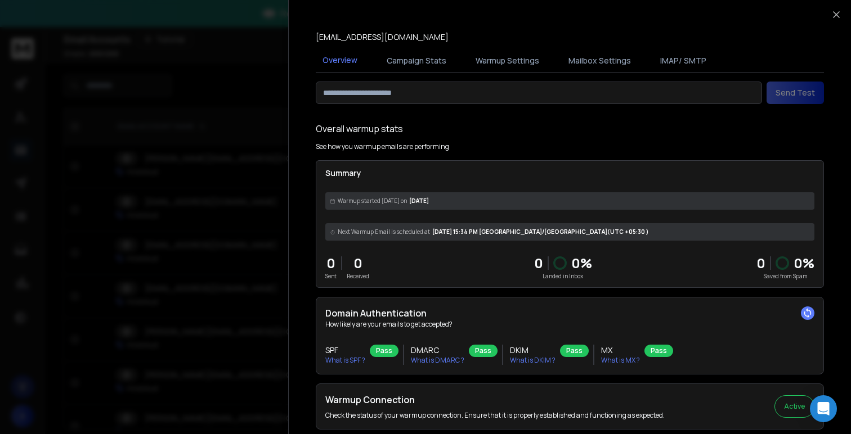
click at [273, 234] on div at bounding box center [425, 217] width 851 height 434
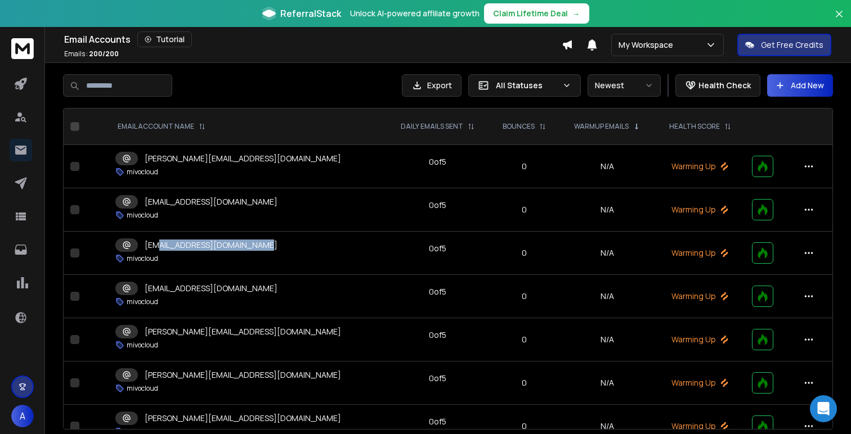
drag, startPoint x: 262, startPoint y: 245, endPoint x: 155, endPoint y: 241, distance: 107.0
click at [155, 241] on div "armandc@hello.mailsapex.com" at bounding box center [246, 246] width 263 height 14
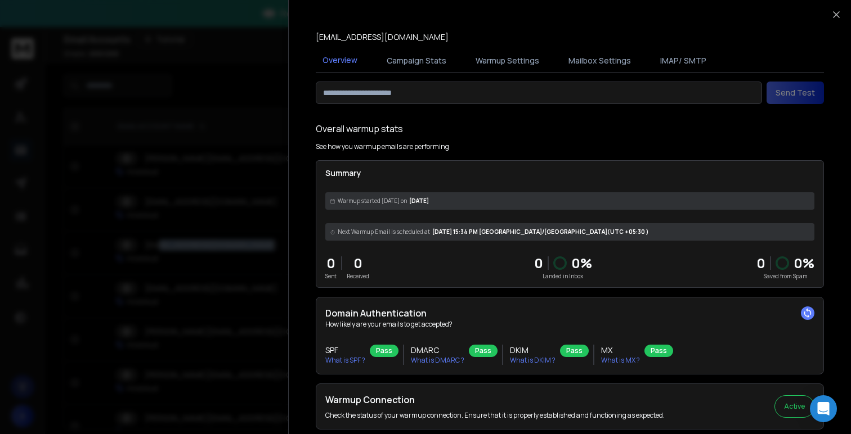
click at [195, 265] on div at bounding box center [425, 217] width 851 height 434
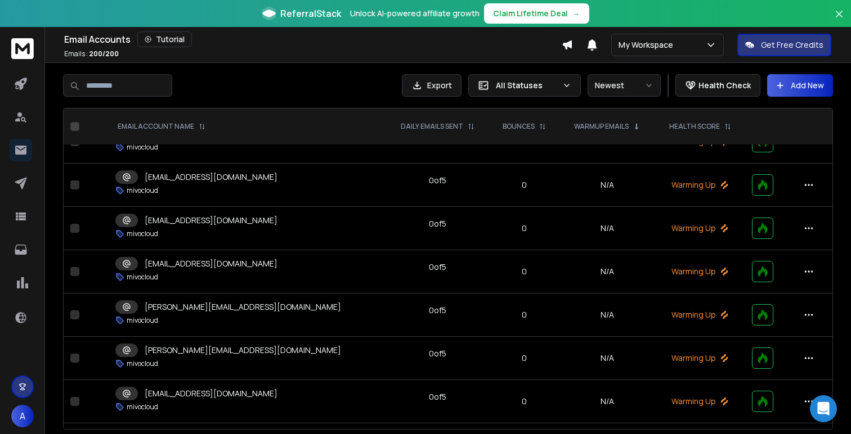
scroll to position [922, 0]
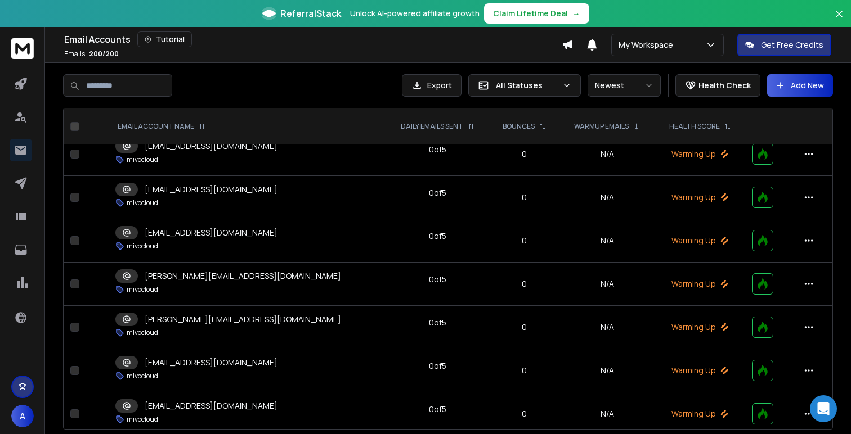
click at [230, 263] on td "armand.c@connect.mailsapex.com mivocloud" at bounding box center [247, 284] width 277 height 43
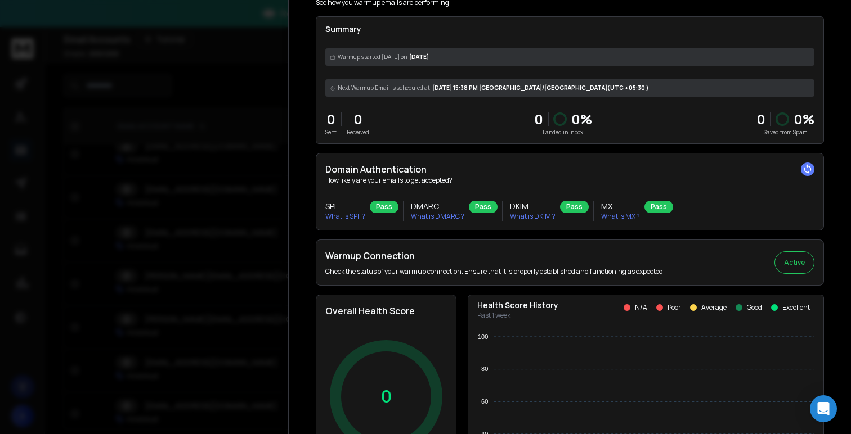
scroll to position [140, 0]
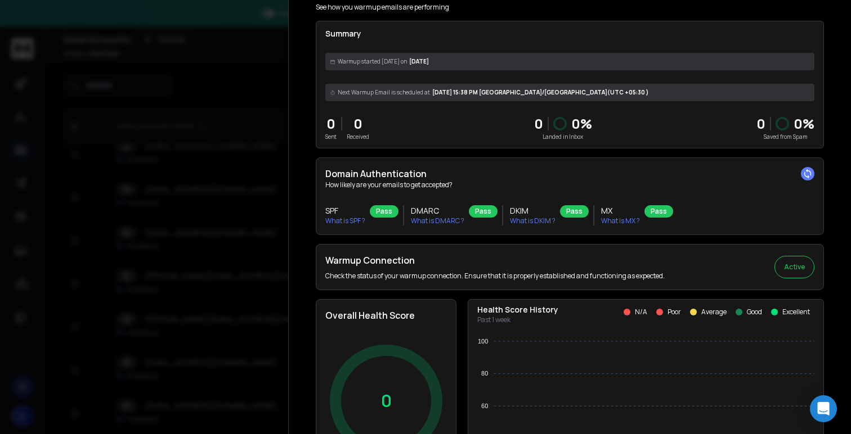
click at [154, 278] on div at bounding box center [425, 217] width 851 height 434
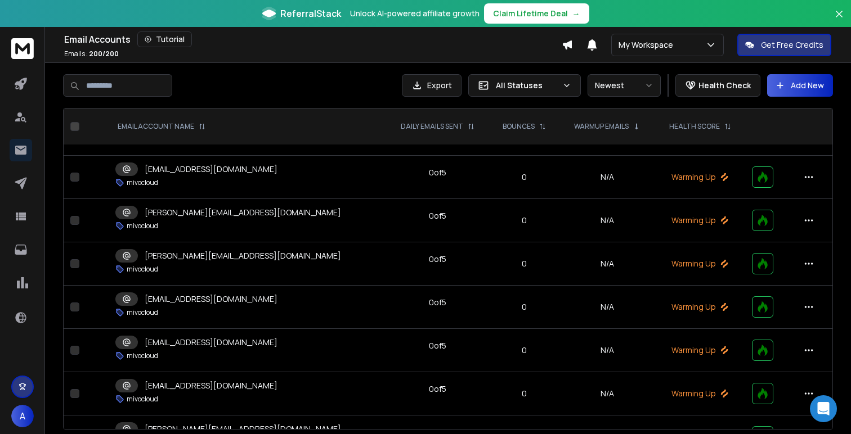
scroll to position [1822, 0]
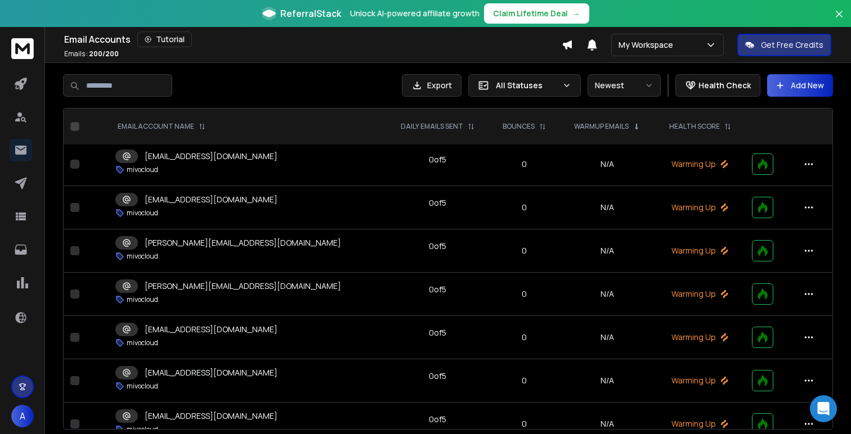
click at [230, 308] on td "armand@email.mailsapex.com mivocloud" at bounding box center [247, 294] width 277 height 43
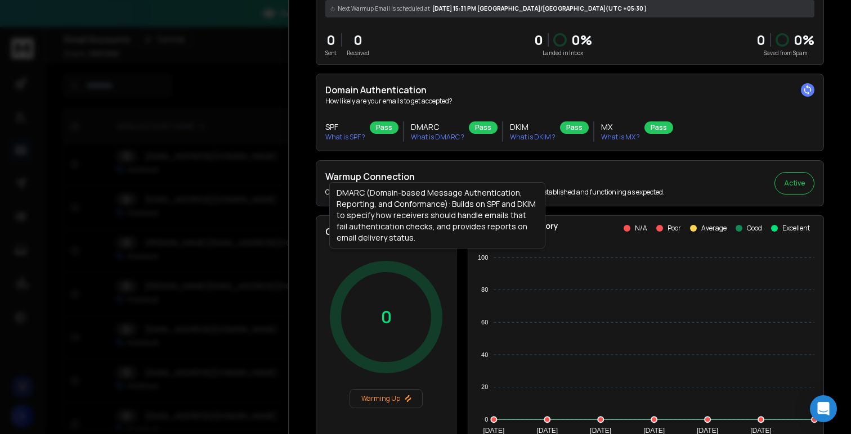
scroll to position [265, 0]
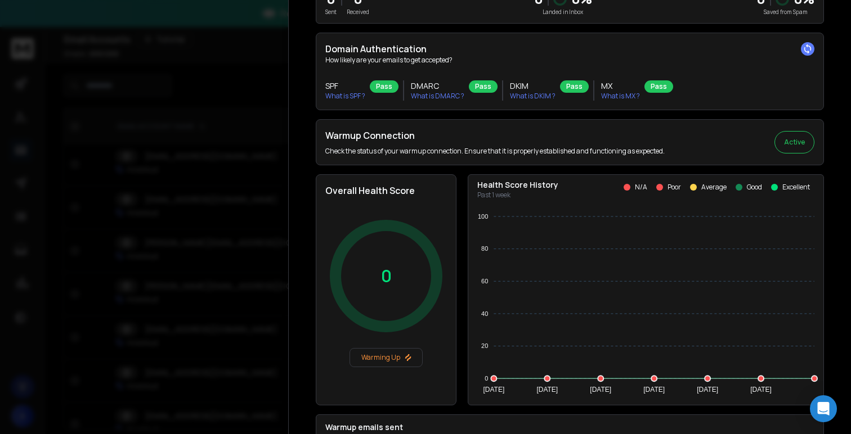
click at [231, 308] on div at bounding box center [425, 217] width 851 height 434
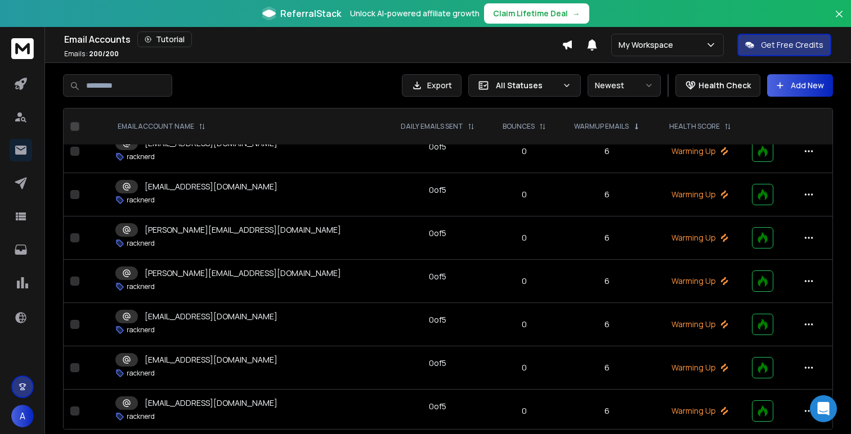
scroll to position [6641, 0]
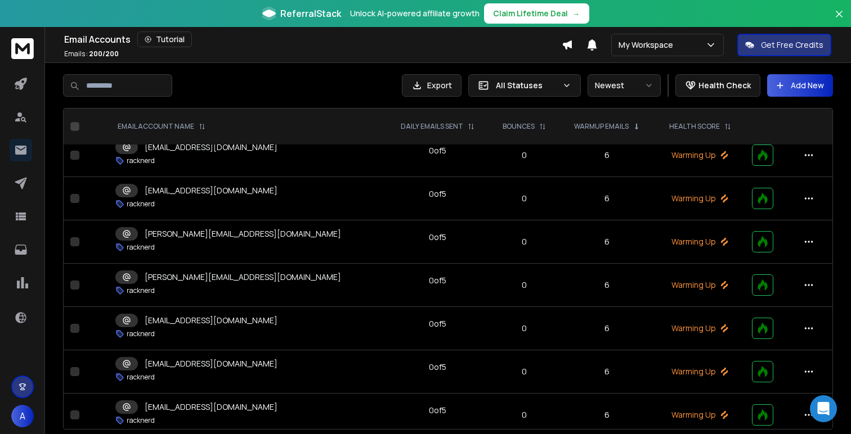
click at [254, 317] on p "armie.c@mailapp.onlineupside.com" at bounding box center [211, 320] width 133 height 11
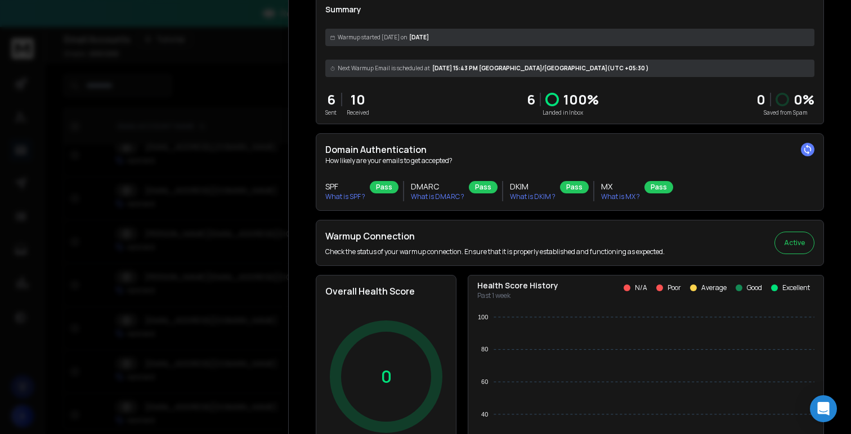
scroll to position [0, 0]
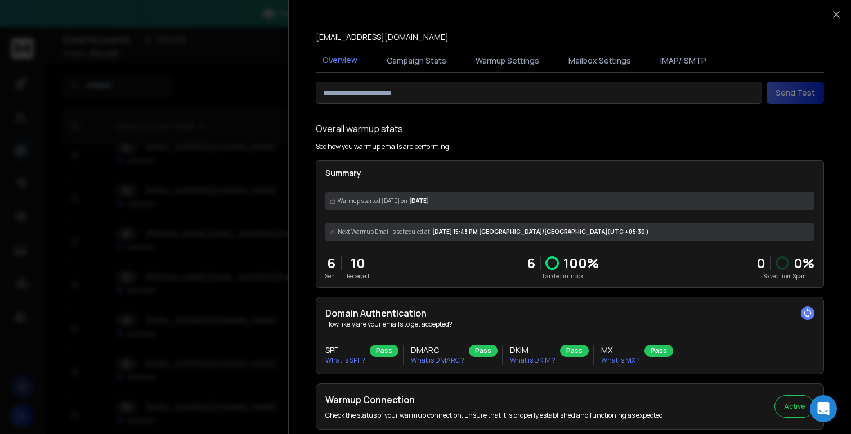
click at [241, 297] on div at bounding box center [425, 217] width 851 height 434
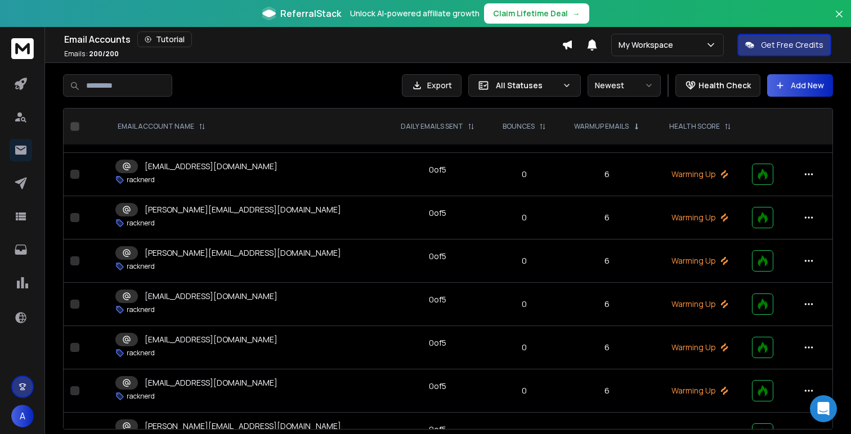
scroll to position [5488, 0]
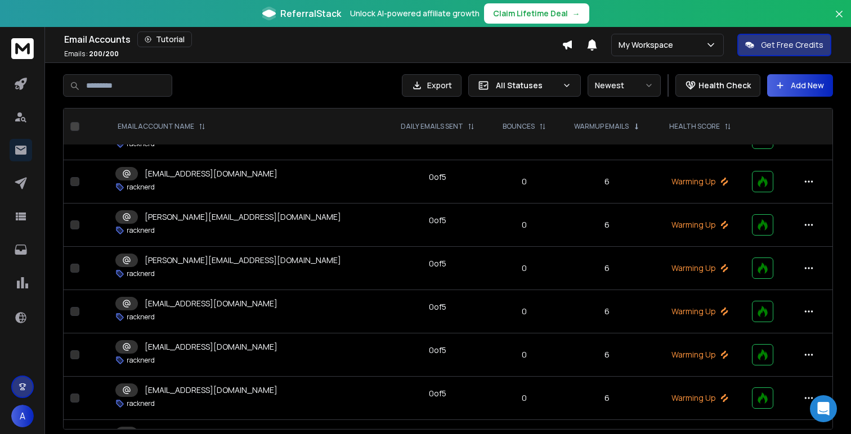
click at [258, 257] on p "armand@b2b.onlineupside.com" at bounding box center [243, 260] width 196 height 11
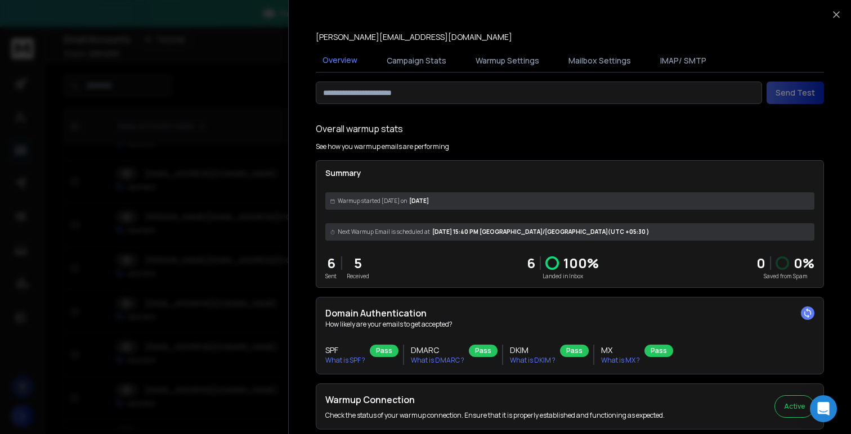
click at [246, 242] on div at bounding box center [425, 217] width 851 height 434
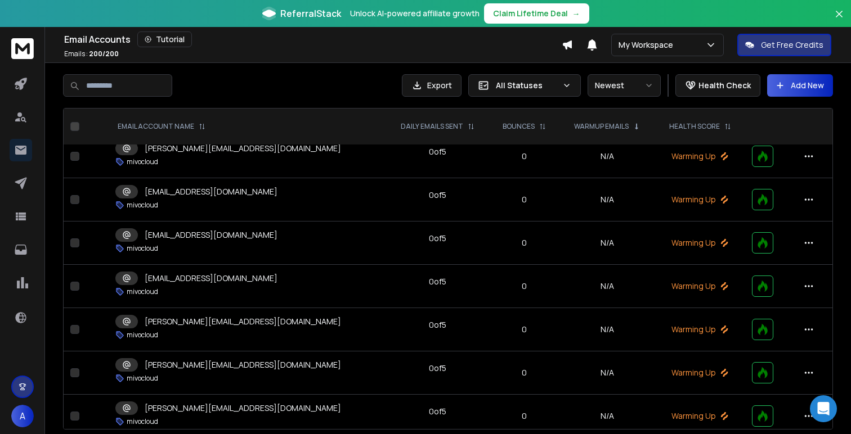
scroll to position [0, 0]
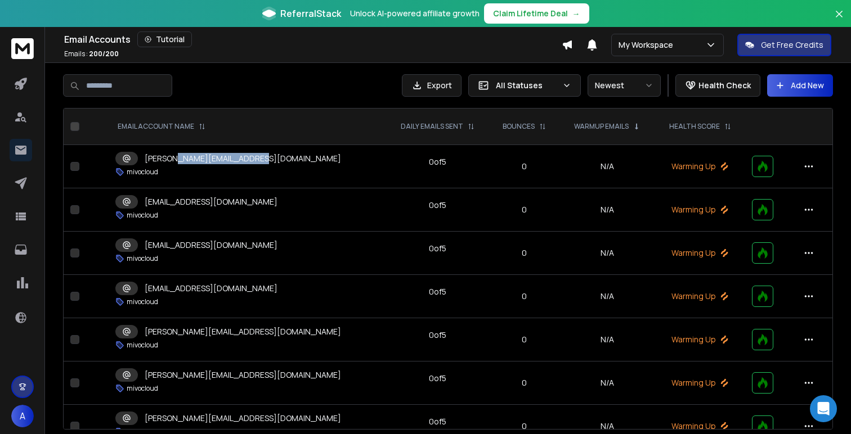
drag, startPoint x: 263, startPoint y: 158, endPoint x: 180, endPoint y: 158, distance: 82.7
click at [180, 158] on div "armand@hello.mailsapex.com" at bounding box center [246, 159] width 263 height 14
copy p "hello.mailsapex.com"
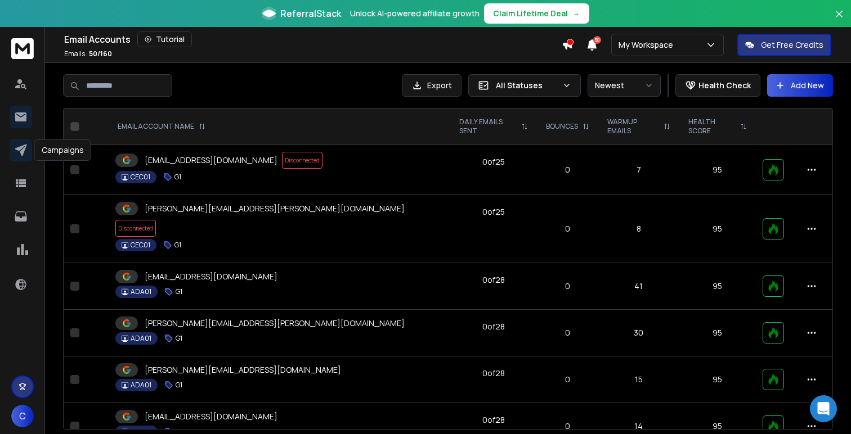
click at [21, 145] on icon at bounding box center [21, 151] width 14 height 14
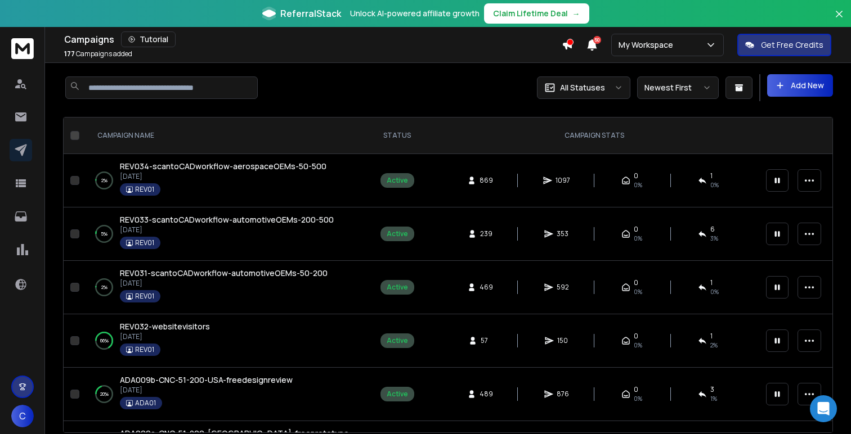
click at [181, 221] on span "REV033-scantoCADworkflow-automotiveOEMs-200-500" at bounding box center [227, 219] width 214 height 11
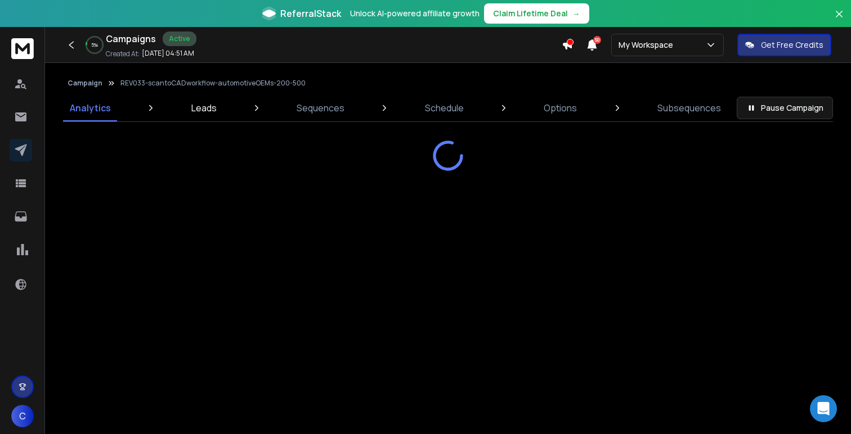
click at [204, 118] on link "Leads" at bounding box center [204, 108] width 39 height 27
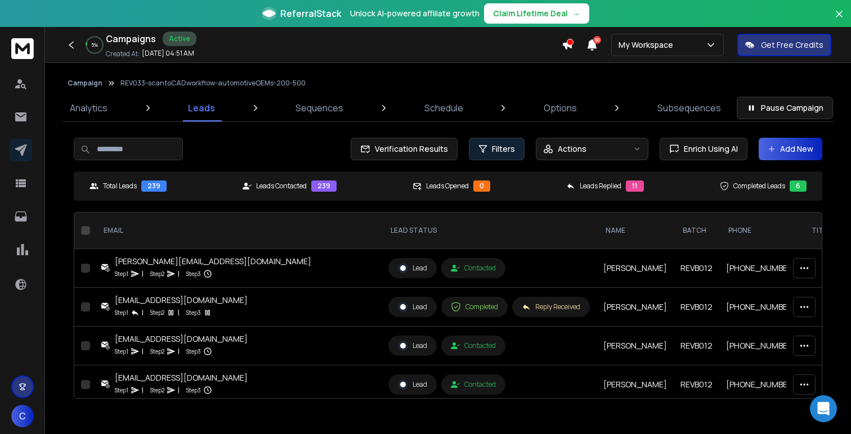
click at [477, 140] on button "Filters" at bounding box center [497, 149] width 56 height 23
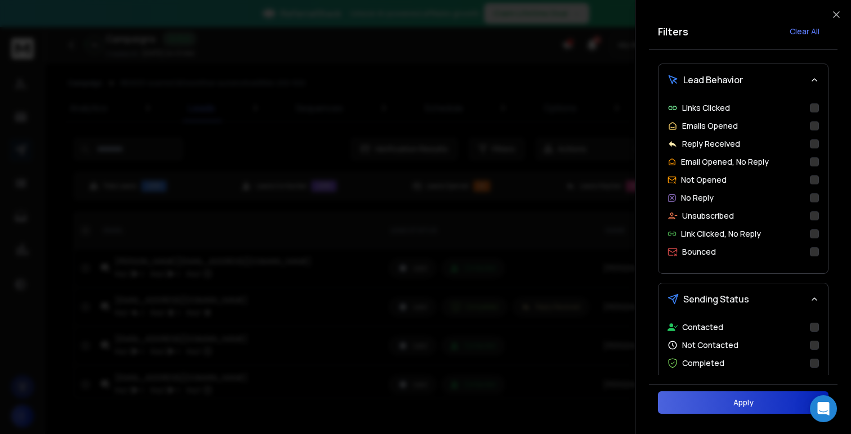
click at [814, 145] on button "Reply Received" at bounding box center [814, 144] width 9 height 9
click at [716, 411] on button "Apply" at bounding box center [743, 403] width 171 height 23
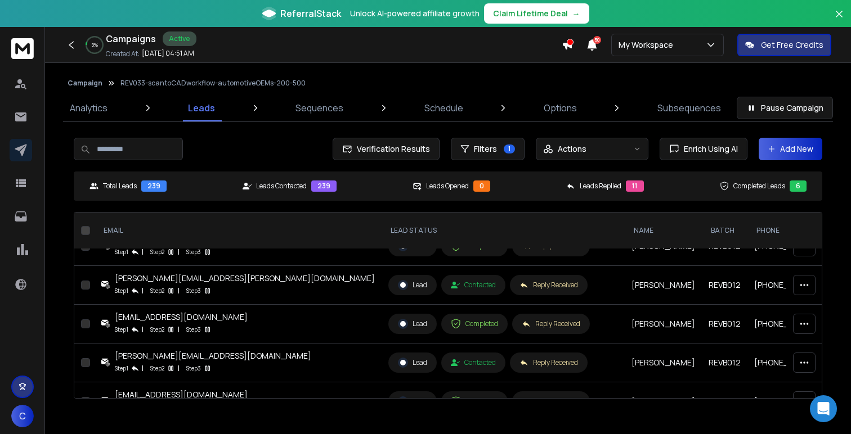
scroll to position [28, 0]
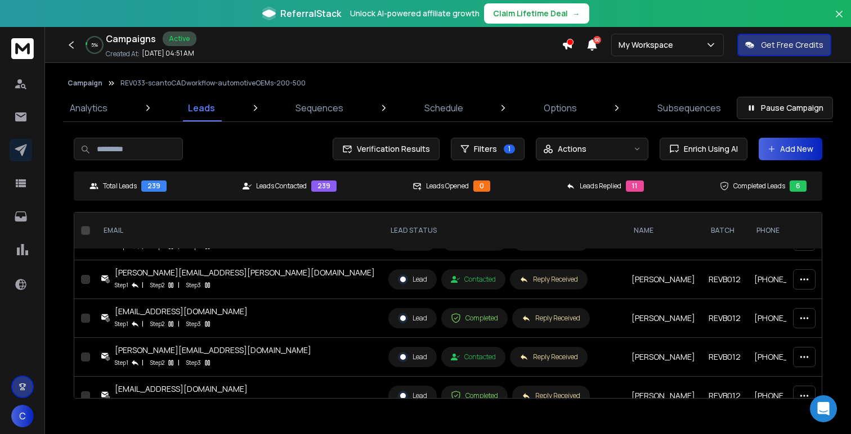
click at [244, 309] on div "kkirwen@oakleysubassembly.com Step 1 | Step 2 | Step 3" at bounding box center [238, 318] width 274 height 25
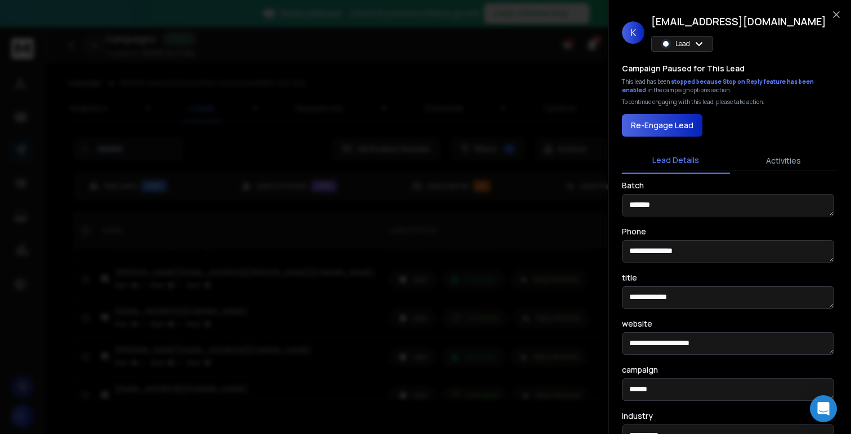
click at [778, 152] on button "Activities" at bounding box center [784, 161] width 108 height 25
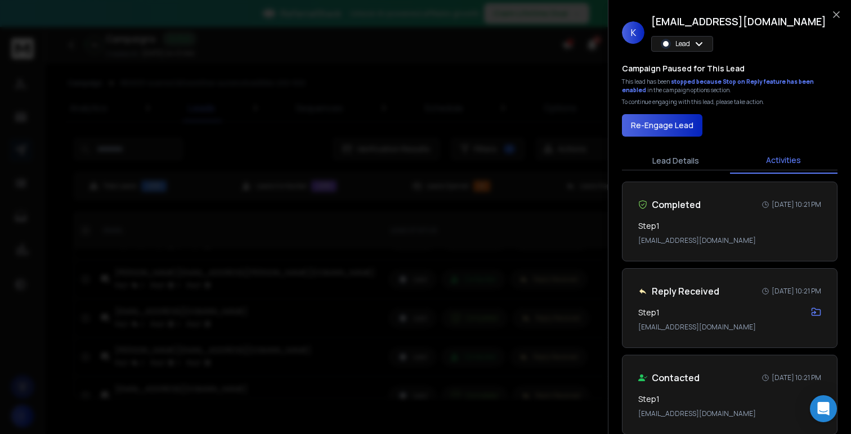
scroll to position [14, 0]
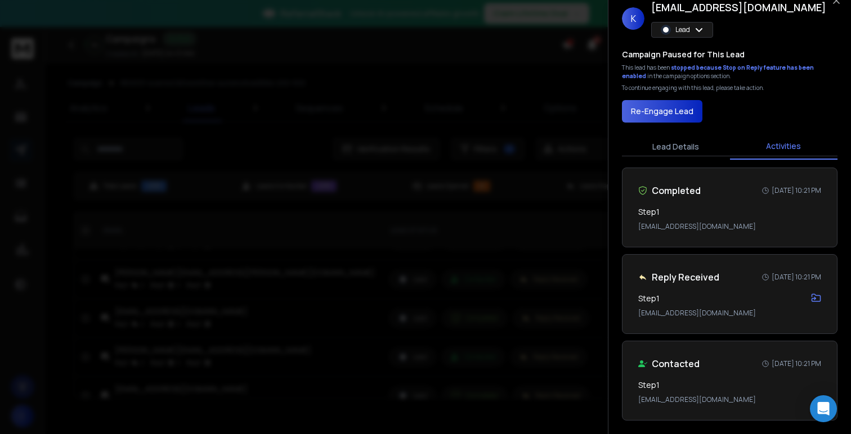
click at [550, 261] on div at bounding box center [425, 217] width 851 height 434
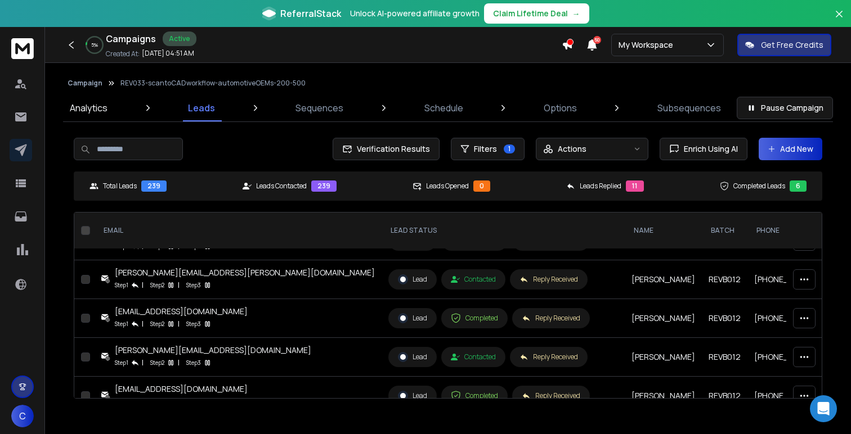
click at [71, 101] on p "Analytics" at bounding box center [89, 108] width 38 height 14
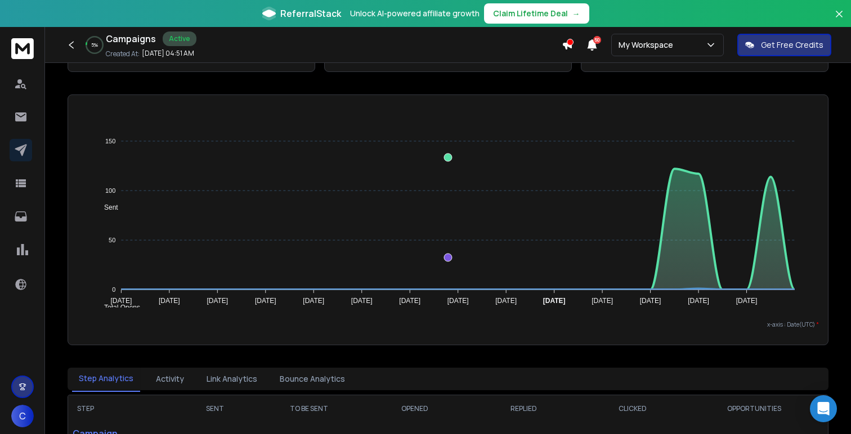
scroll to position [7, 0]
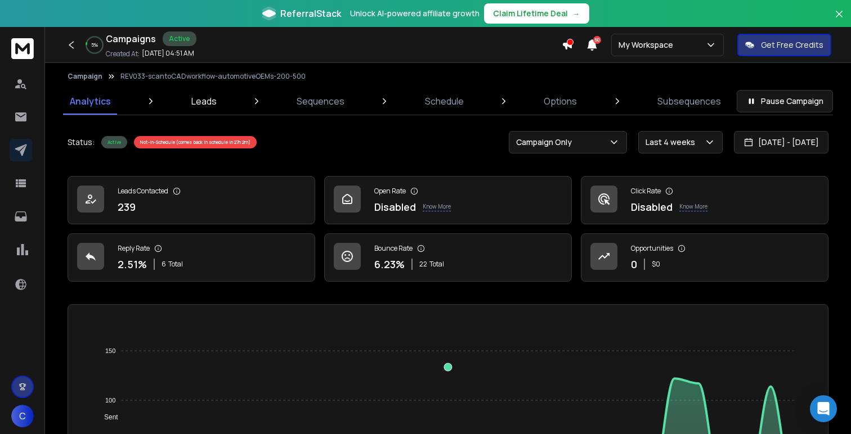
click at [195, 93] on link "Leads" at bounding box center [204, 101] width 39 height 27
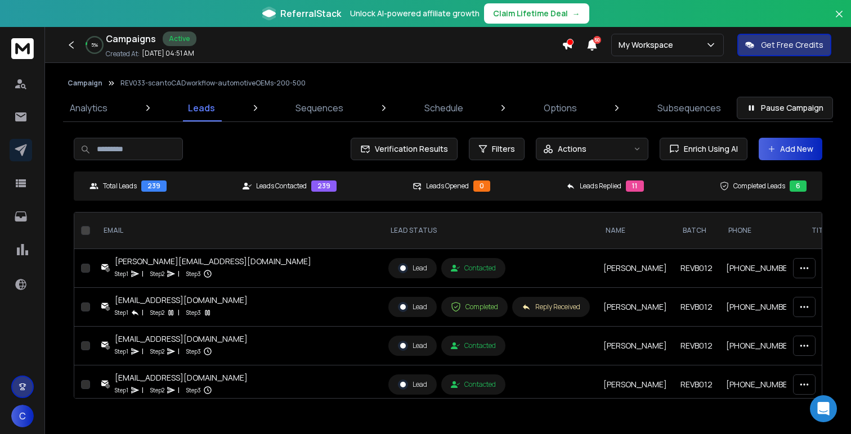
click at [134, 144] on input at bounding box center [128, 149] width 109 height 23
paste input "**********"
type input "**********"
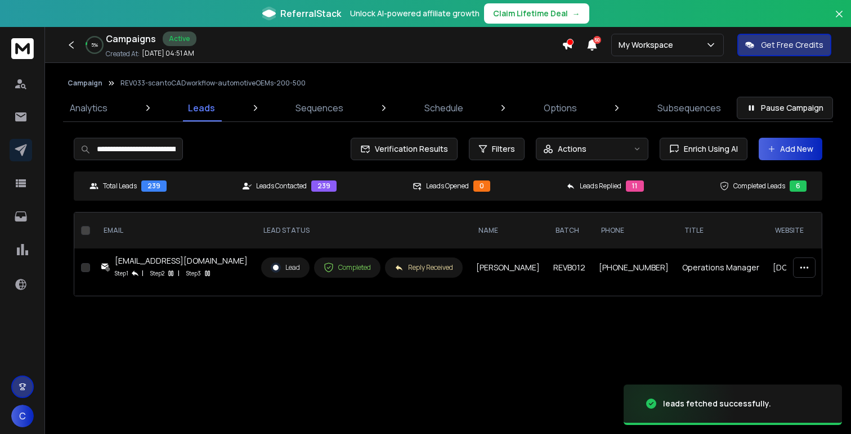
click at [175, 265] on div "[EMAIL_ADDRESS][DOMAIN_NAME]" at bounding box center [181, 261] width 133 height 11
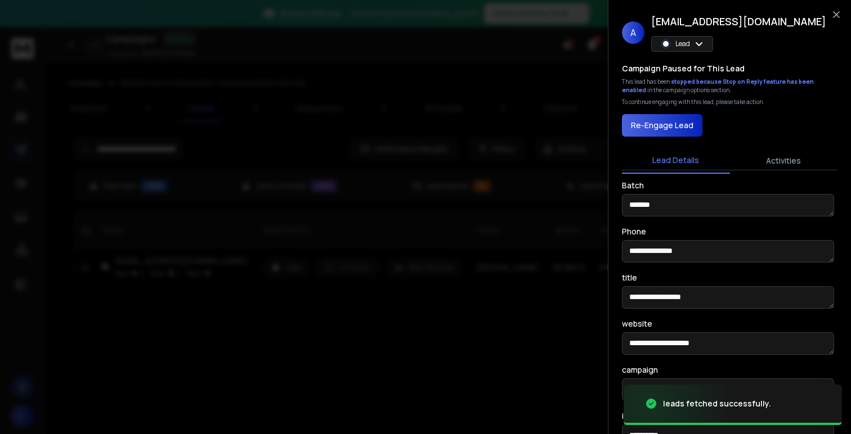
click at [747, 158] on button "Activities" at bounding box center [784, 161] width 108 height 25
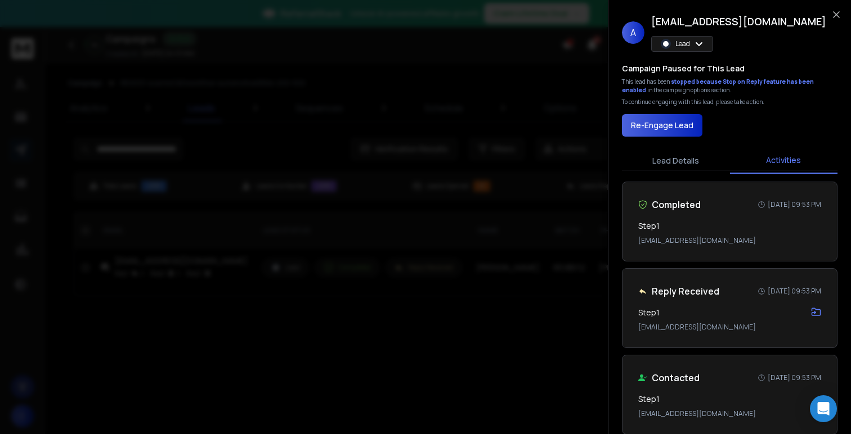
scroll to position [14, 0]
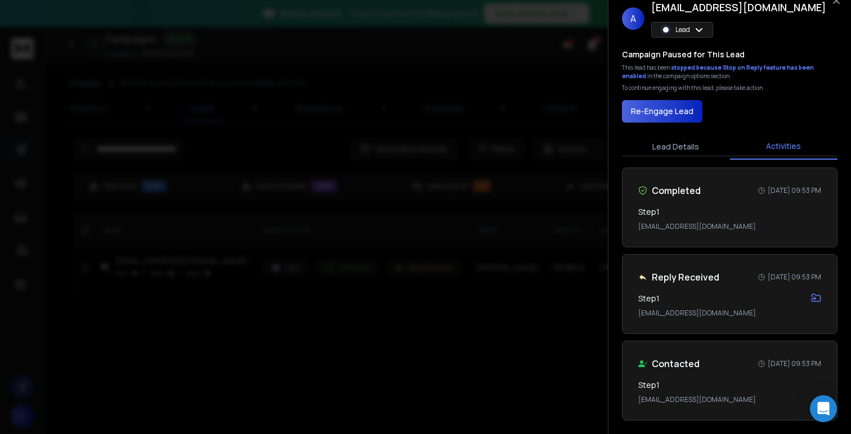
click at [569, 269] on div at bounding box center [425, 217] width 851 height 434
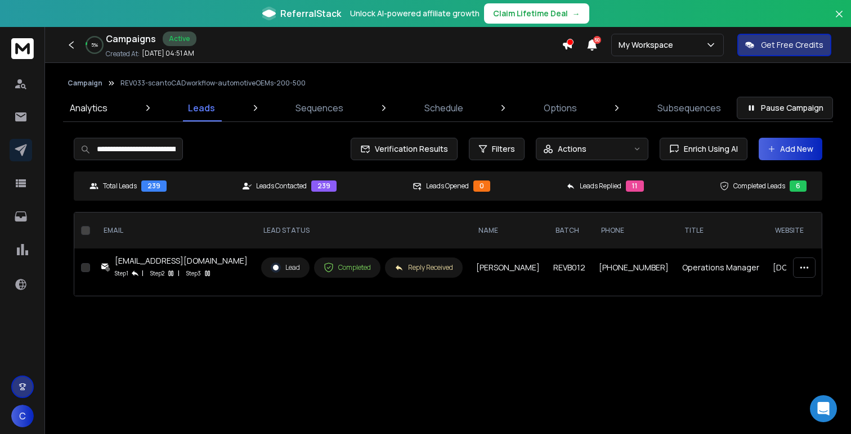
click at [86, 99] on link "Analytics" at bounding box center [88, 108] width 51 height 27
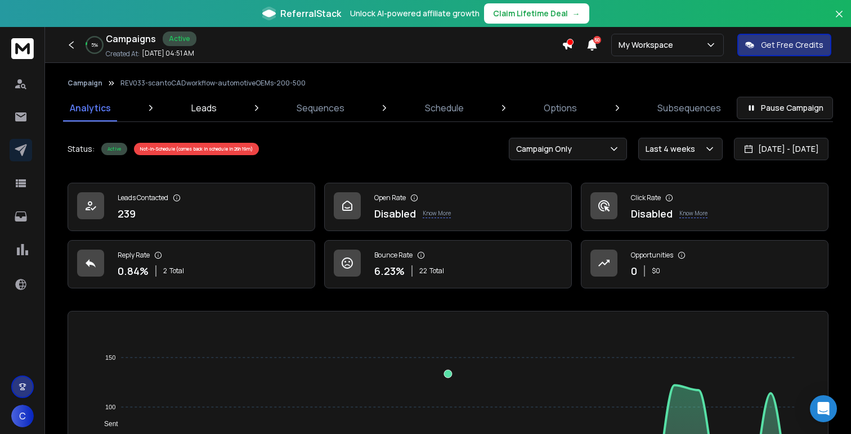
click at [195, 108] on p "Leads" at bounding box center [203, 108] width 25 height 14
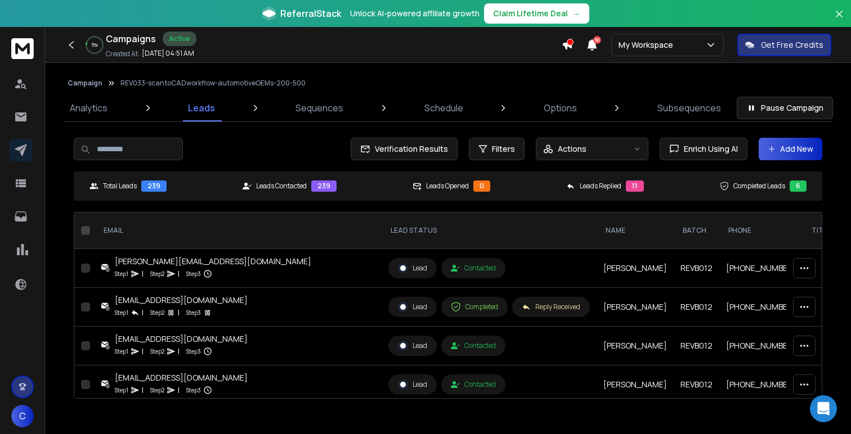
click at [166, 141] on input at bounding box center [128, 149] width 109 height 23
paste input "**********"
type input "**********"
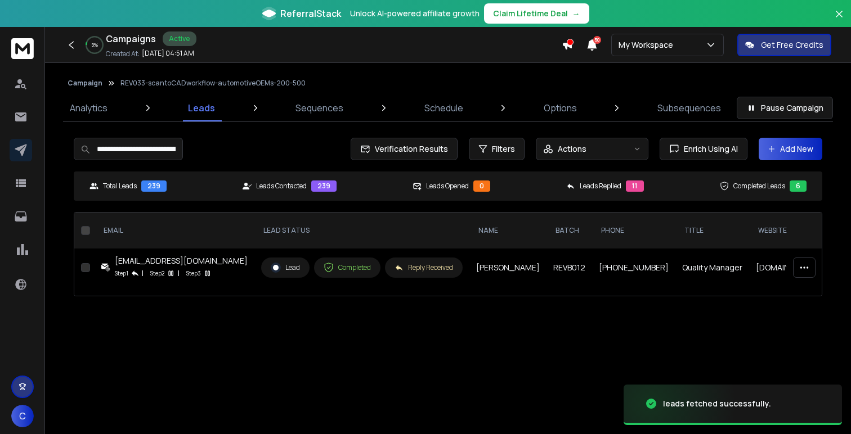
click at [210, 285] on td "[EMAIL_ADDRESS][DOMAIN_NAME] Step 1 | Step 2 | Step 3" at bounding box center [175, 268] width 160 height 38
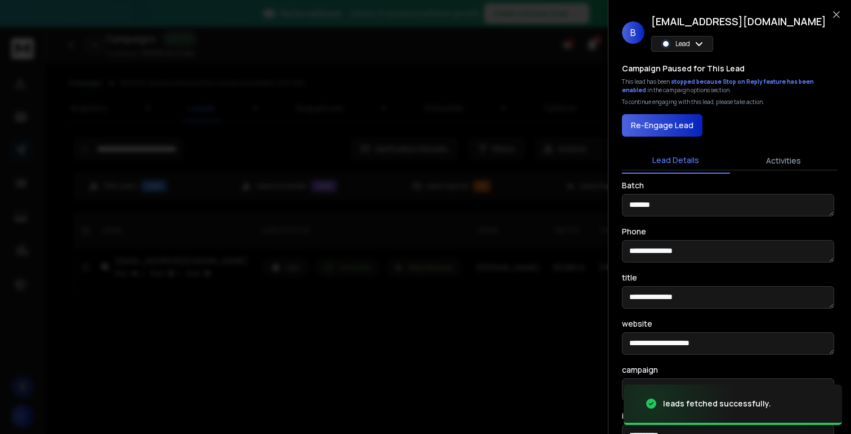
click at [776, 173] on button "Activities" at bounding box center [784, 161] width 108 height 25
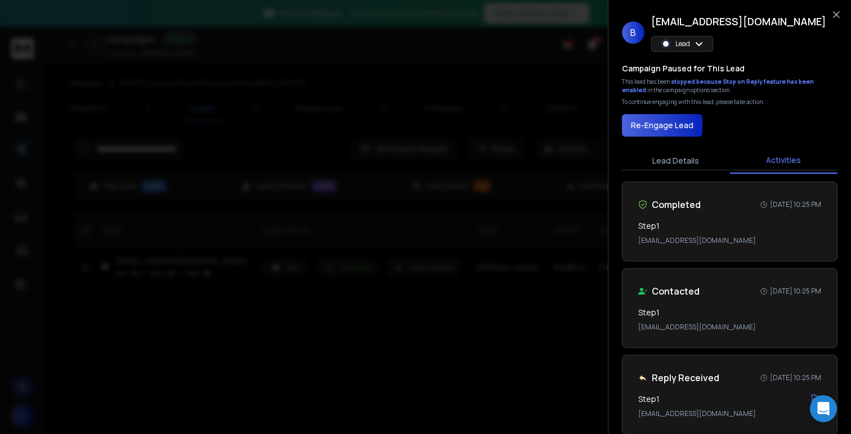
scroll to position [14, 0]
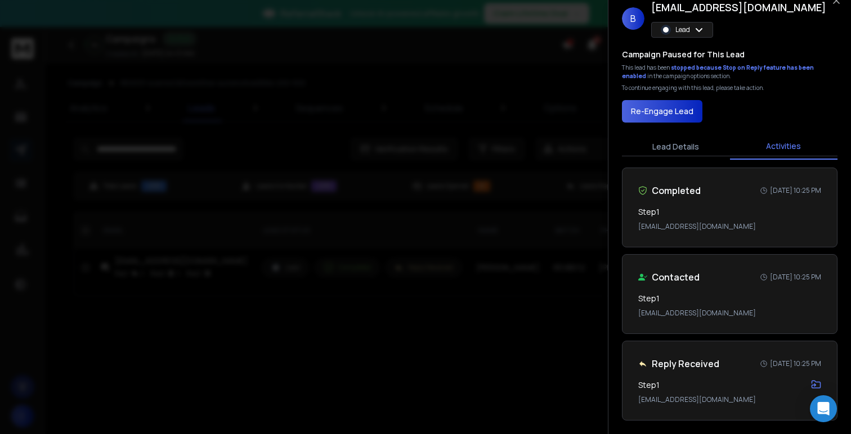
click at [589, 309] on div at bounding box center [425, 217] width 851 height 434
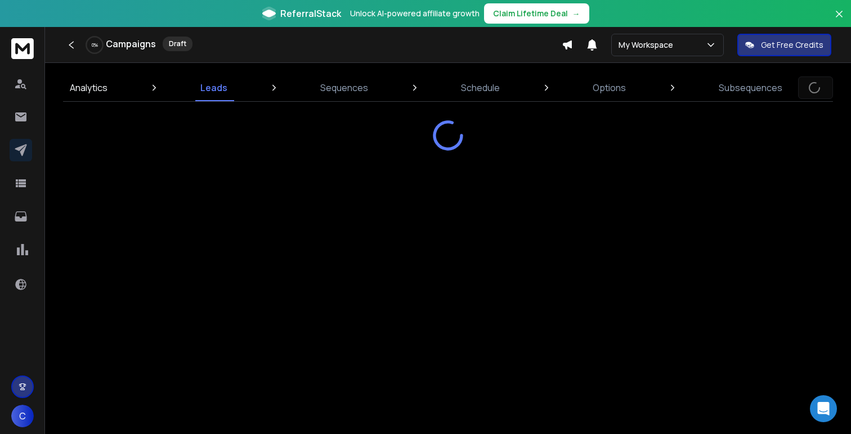
click at [113, 84] on link "Analytics" at bounding box center [88, 87] width 51 height 27
